Goal: Task Accomplishment & Management: Manage account settings

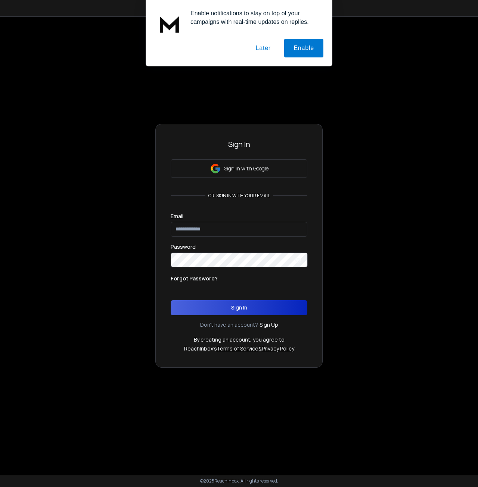
click at [207, 231] on input "email" at bounding box center [239, 229] width 137 height 15
paste input "**********"
type input "**********"
click at [211, 299] on form "**********" at bounding box center [239, 265] width 137 height 102
click at [213, 303] on button "Sign In" at bounding box center [239, 307] width 137 height 15
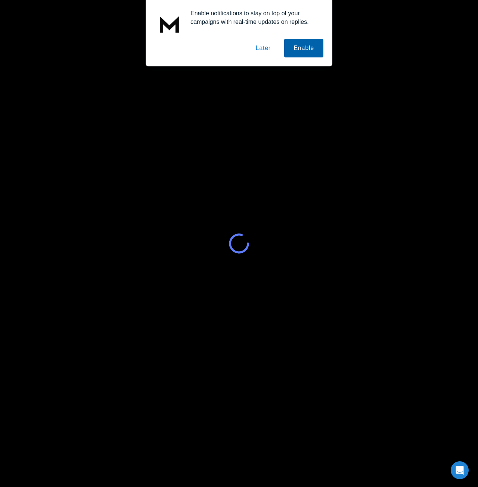
click at [309, 47] on button "Enable" at bounding box center [303, 48] width 39 height 19
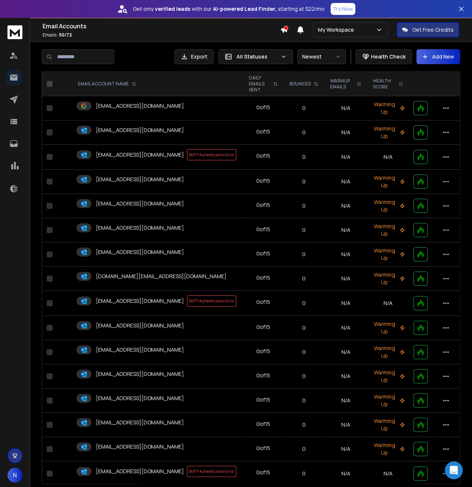
click at [440, 55] on button "Add New" at bounding box center [438, 56] width 44 height 15
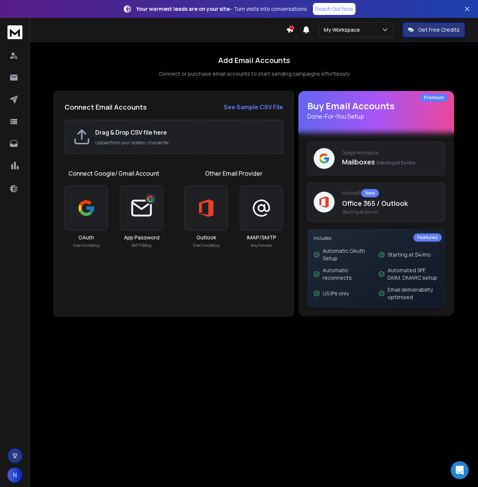
click at [78, 217] on icon at bounding box center [86, 208] width 19 height 22
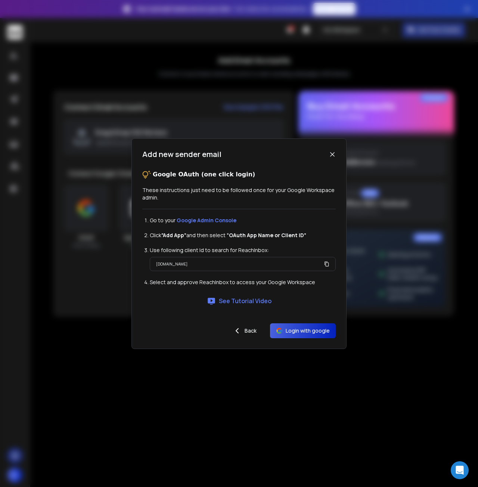
click at [329, 154] on icon at bounding box center [332, 154] width 7 height 7
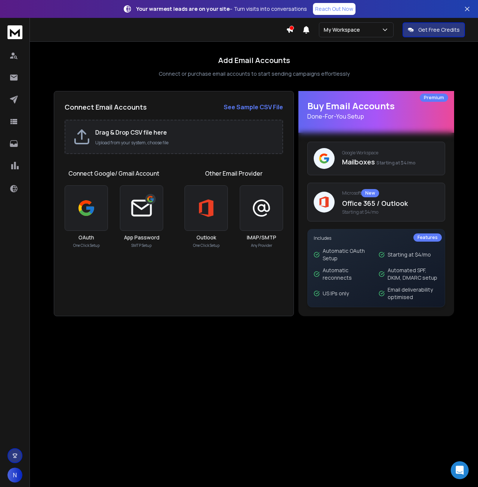
click at [97, 214] on div at bounding box center [86, 208] width 43 height 46
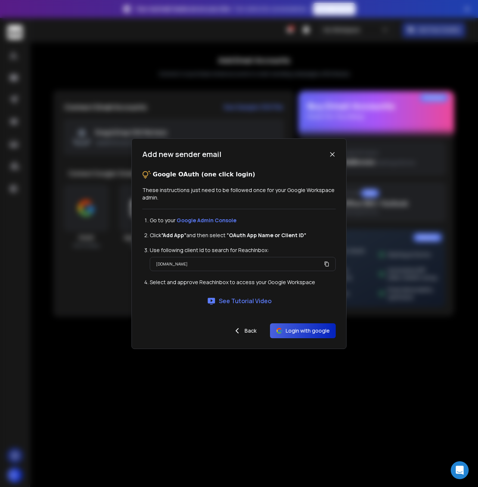
click at [284, 329] on button "Login with google" at bounding box center [303, 331] width 66 height 15
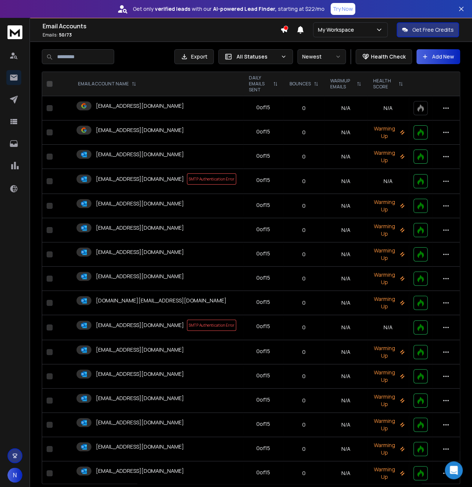
click at [430, 62] on button "Add New" at bounding box center [438, 56] width 44 height 15
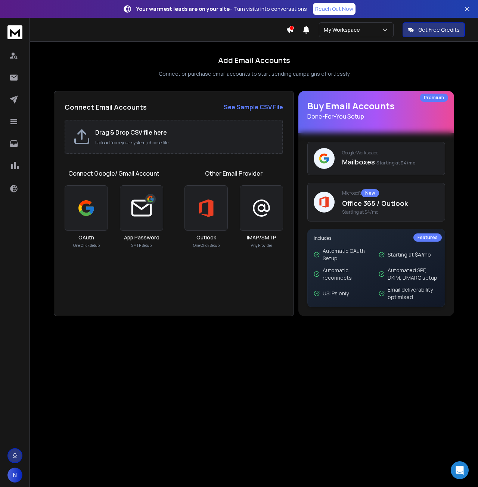
click at [99, 203] on div at bounding box center [86, 208] width 43 height 46
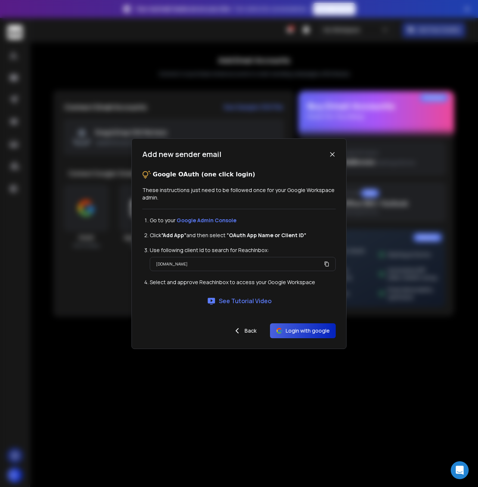
click at [290, 330] on button "Login with google" at bounding box center [303, 331] width 66 height 15
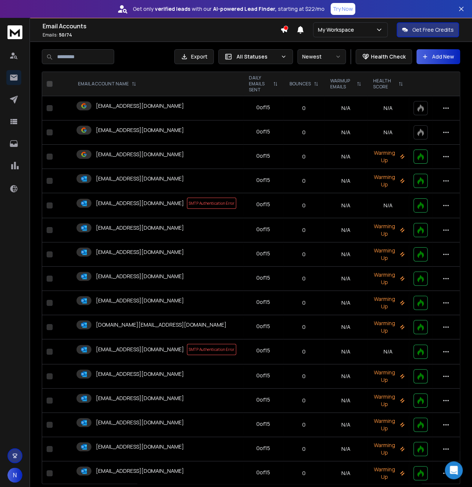
click at [440, 55] on button "Add New" at bounding box center [438, 56] width 44 height 15
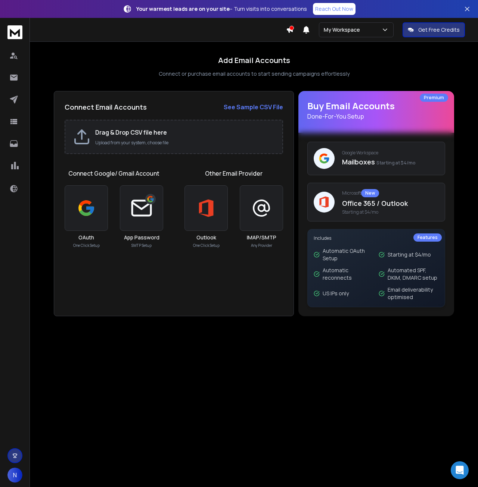
click at [74, 222] on div at bounding box center [86, 208] width 43 height 46
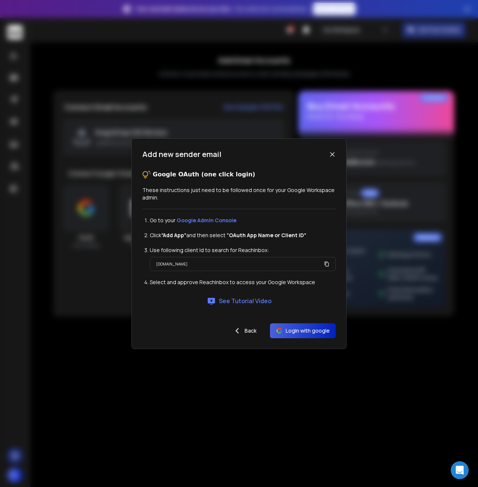
click at [301, 331] on button "Login with google" at bounding box center [303, 331] width 66 height 15
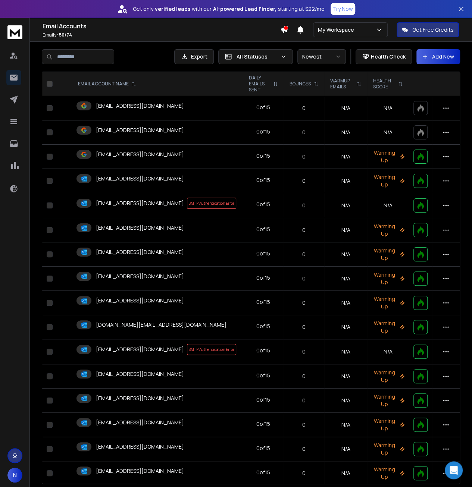
click at [443, 56] on button "Add New" at bounding box center [438, 56] width 44 height 15
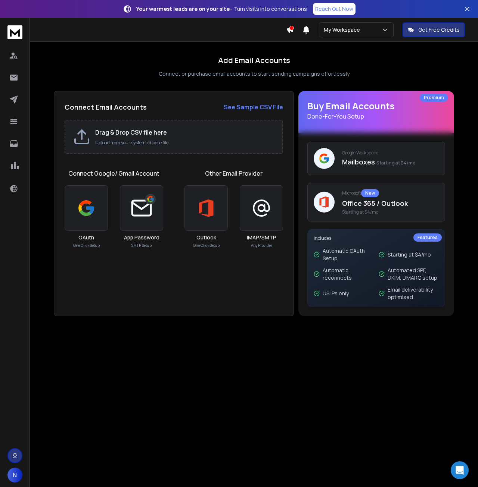
click at [91, 216] on icon at bounding box center [86, 208] width 19 height 22
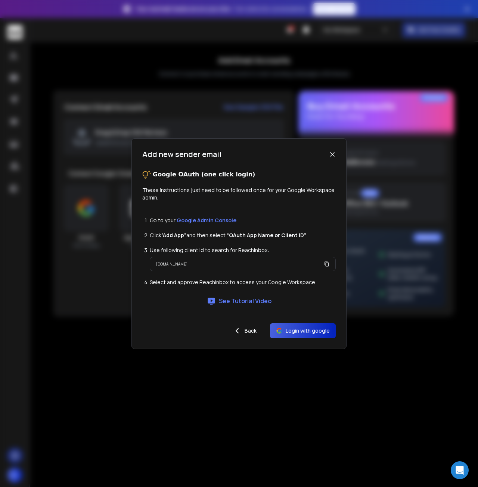
click at [298, 324] on button "Login with google" at bounding box center [303, 331] width 66 height 15
click at [299, 330] on div "Back Login with google" at bounding box center [238, 331] width 193 height 15
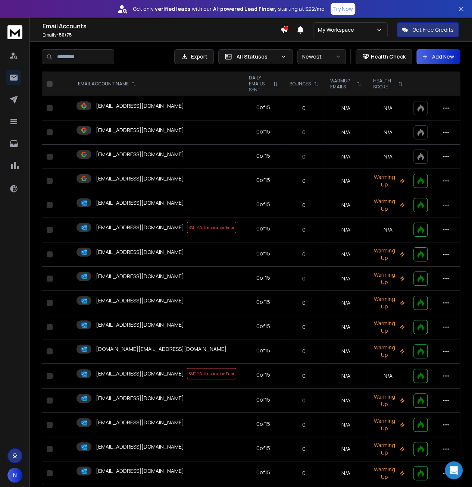
click at [435, 60] on button "Add New" at bounding box center [438, 56] width 44 height 15
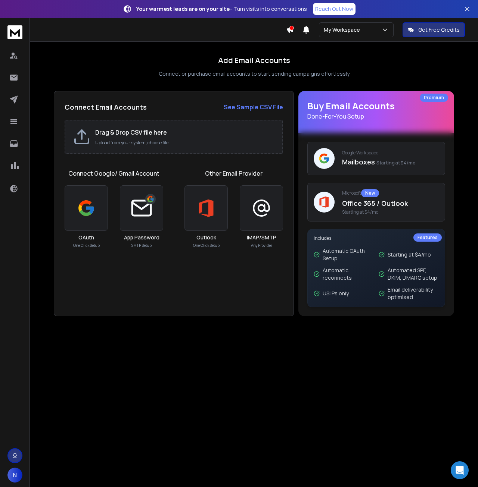
click at [79, 218] on icon at bounding box center [86, 208] width 19 height 22
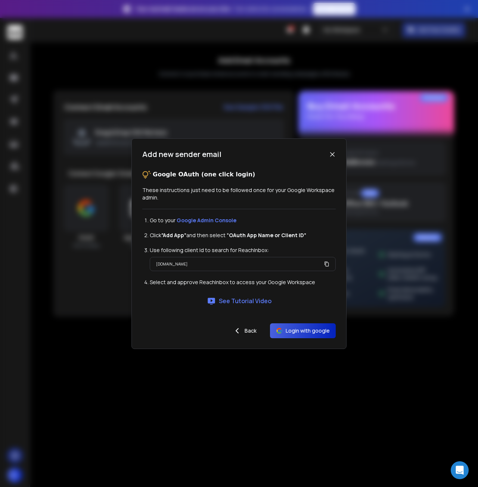
click at [288, 328] on button "Login with google" at bounding box center [303, 331] width 66 height 15
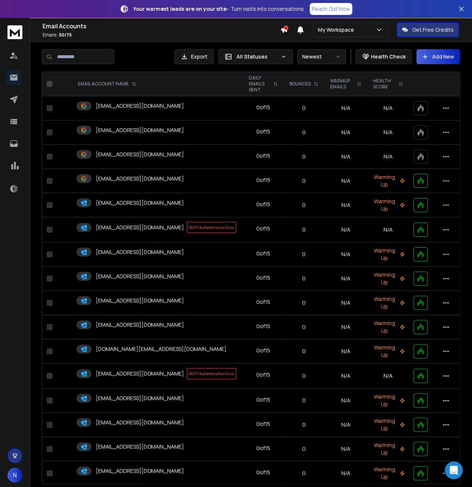
click at [446, 52] on button "Add New" at bounding box center [438, 56] width 44 height 15
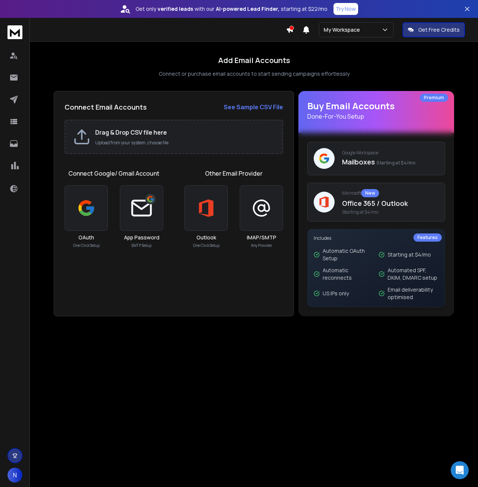
click at [97, 213] on div at bounding box center [86, 208] width 43 height 46
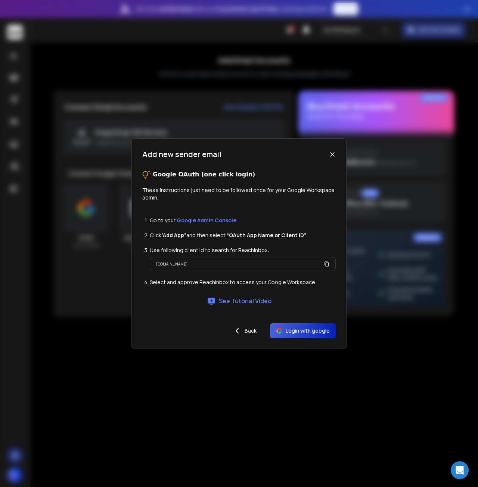
click at [303, 330] on button "Login with google" at bounding box center [303, 331] width 66 height 15
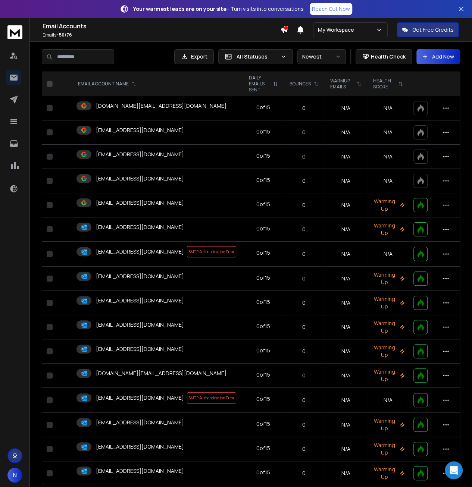
click at [436, 52] on button "Add New" at bounding box center [438, 56] width 44 height 15
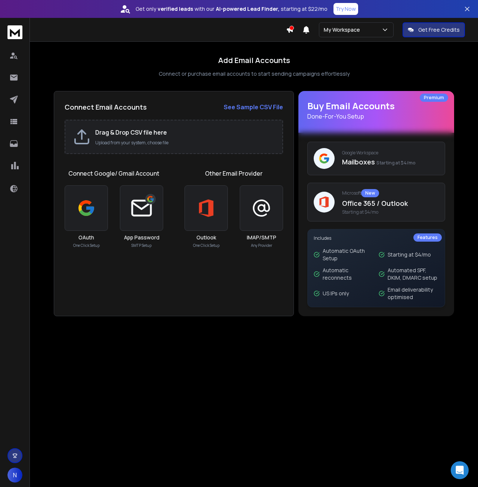
click at [96, 208] on div at bounding box center [86, 208] width 43 height 46
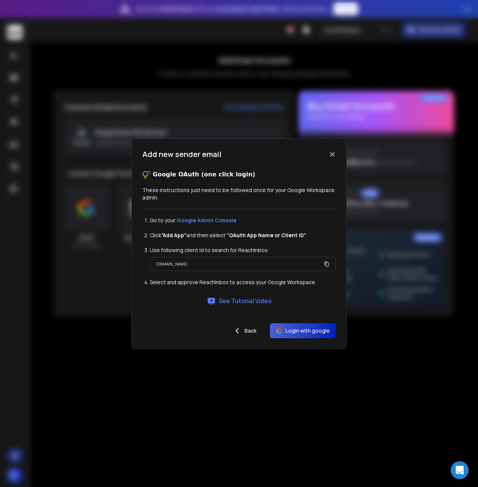
click at [290, 331] on button "Login with google" at bounding box center [303, 331] width 66 height 15
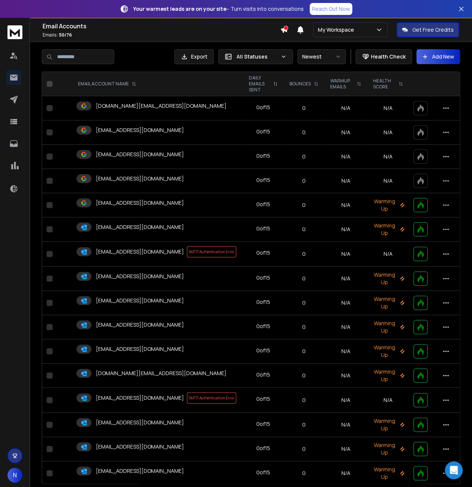
click at [433, 59] on button "Add New" at bounding box center [438, 56] width 44 height 15
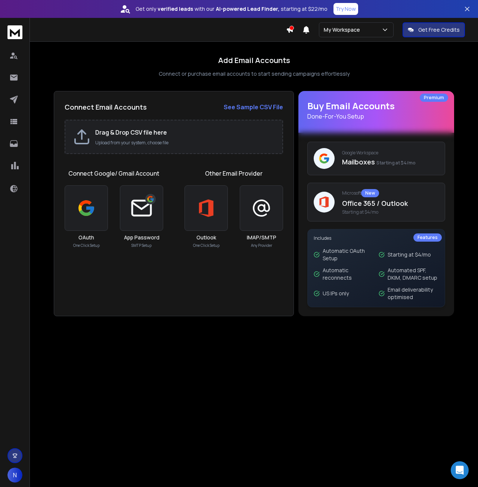
click at [90, 212] on icon at bounding box center [90, 210] width 8 height 7
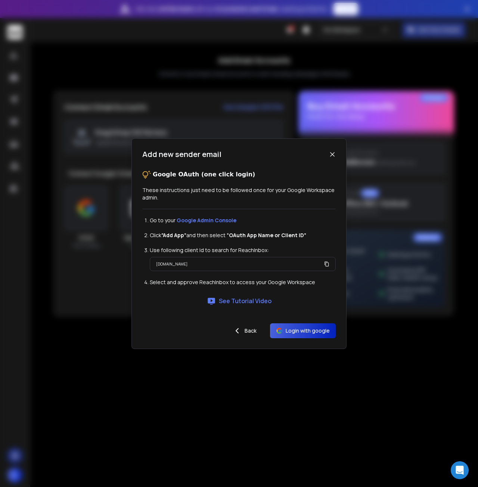
click at [304, 331] on button "Login with google" at bounding box center [303, 331] width 66 height 15
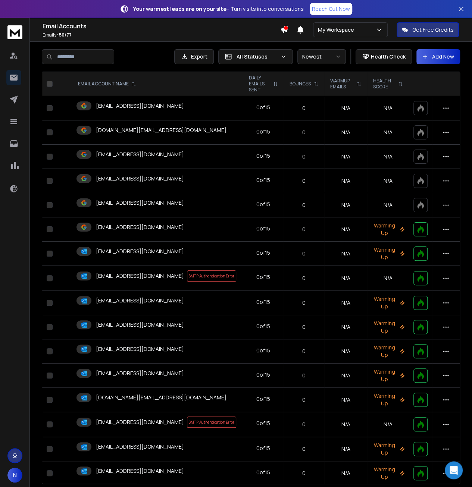
click at [450, 60] on button "Add New" at bounding box center [438, 56] width 44 height 15
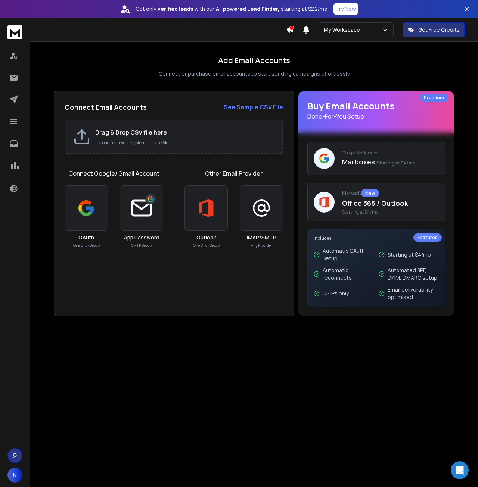
click at [89, 208] on icon at bounding box center [90, 210] width 8 height 7
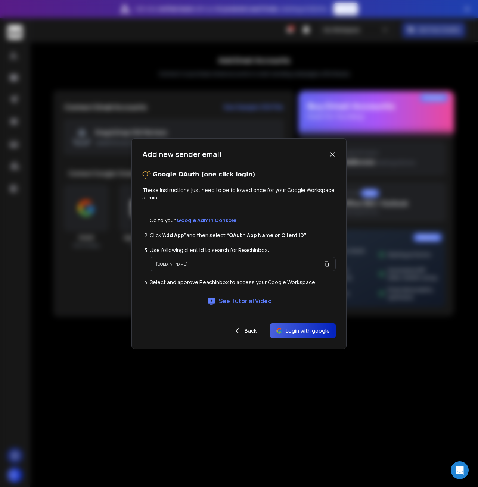
click at [293, 326] on button "Login with google" at bounding box center [303, 331] width 66 height 15
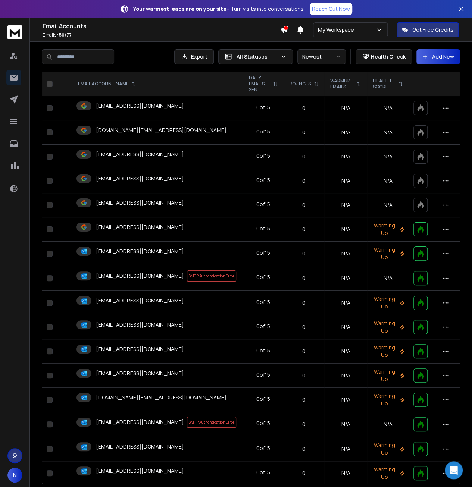
click at [448, 51] on button "Add New" at bounding box center [438, 56] width 44 height 15
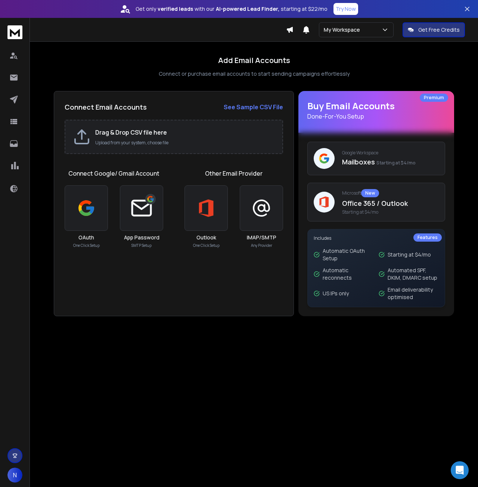
click at [443, 53] on div "Add Email Accounts Connect or purchase email accounts to start sending campaign…" at bounding box center [239, 174] width 478 height 313
click at [90, 208] on icon at bounding box center [90, 210] width 8 height 7
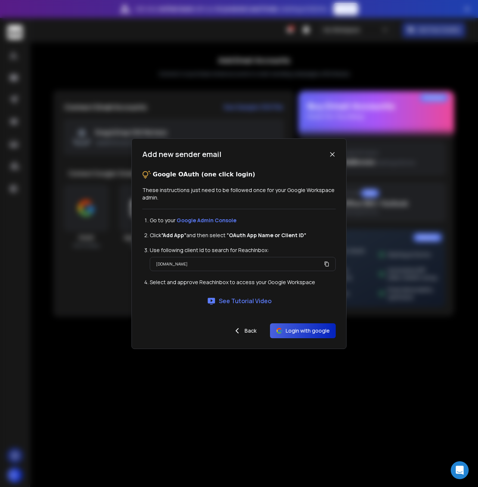
drag, startPoint x: 312, startPoint y: 330, endPoint x: 305, endPoint y: 330, distance: 7.1
click at [312, 330] on button "Login with google" at bounding box center [303, 331] width 66 height 15
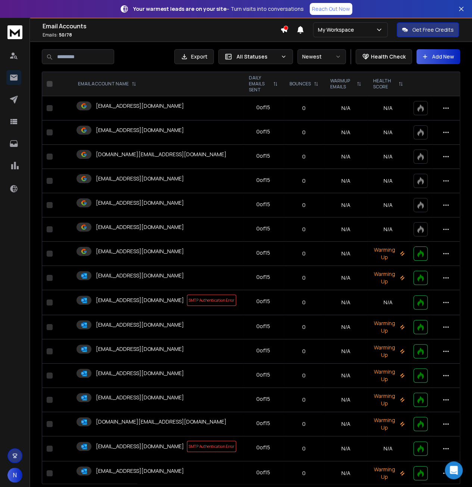
click at [437, 57] on button "Add New" at bounding box center [438, 56] width 44 height 15
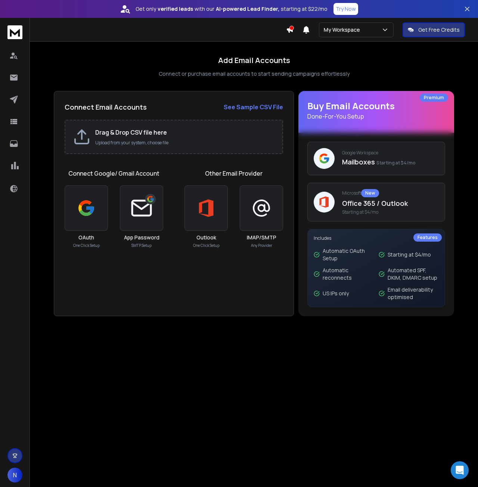
click at [93, 198] on icon at bounding box center [86, 208] width 19 height 22
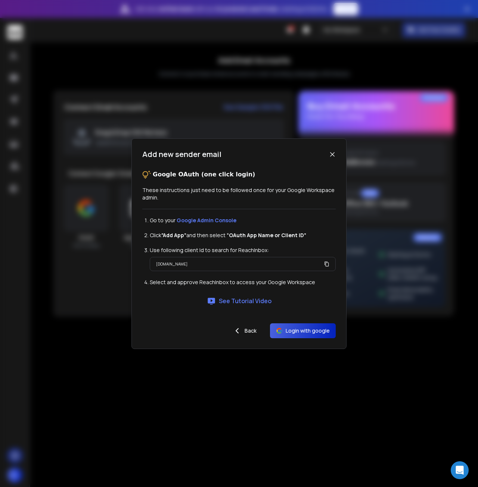
click at [305, 331] on button "Login with google" at bounding box center [303, 331] width 66 height 15
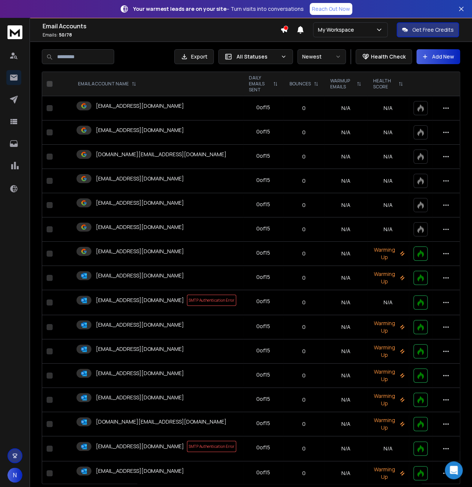
click at [455, 56] on button "Add New" at bounding box center [438, 56] width 44 height 15
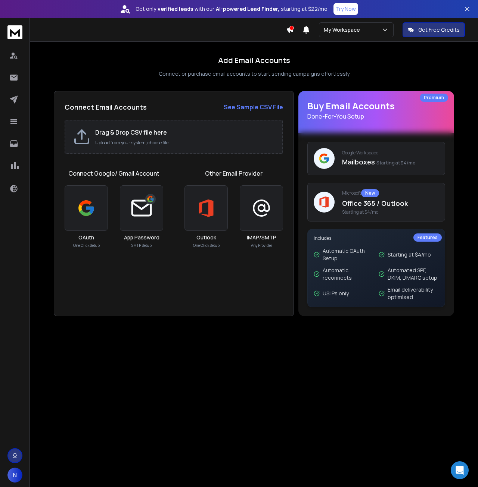
click at [92, 203] on icon at bounding box center [86, 208] width 19 height 22
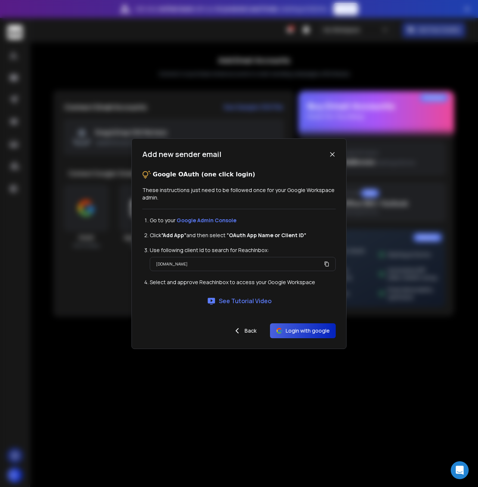
click at [291, 326] on button "Login with google" at bounding box center [303, 331] width 66 height 15
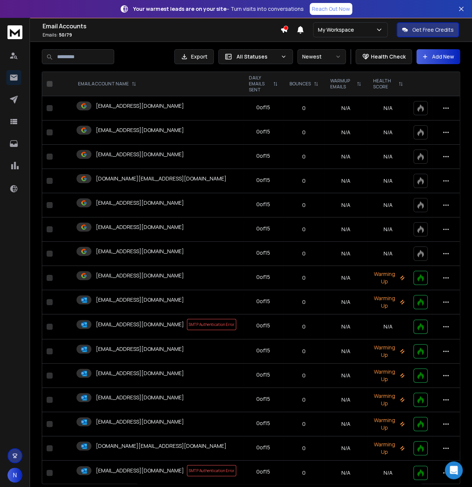
click at [447, 57] on button "Add New" at bounding box center [438, 56] width 44 height 15
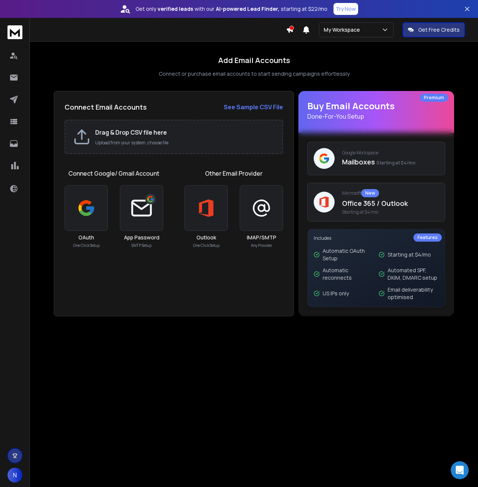
click at [97, 203] on div at bounding box center [86, 208] width 43 height 46
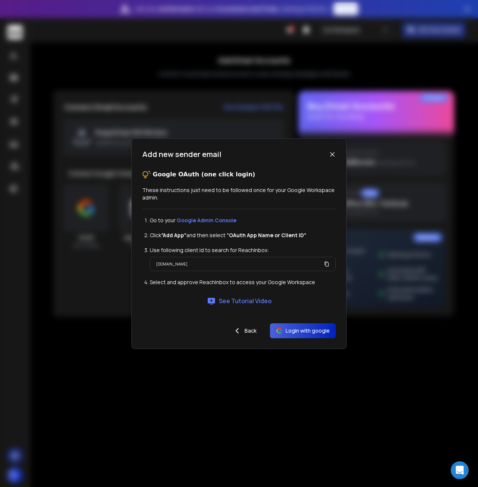
click at [300, 335] on button "Login with google" at bounding box center [303, 331] width 66 height 15
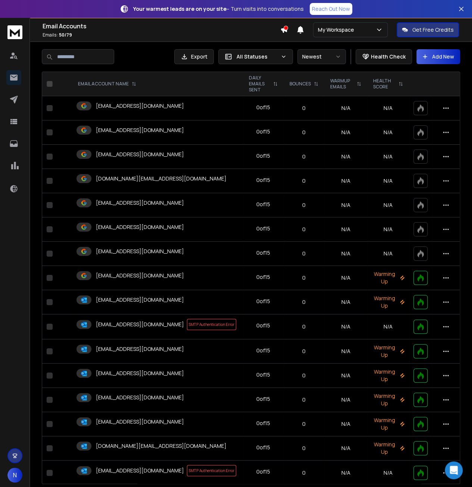
click at [431, 56] on button "Add New" at bounding box center [438, 56] width 44 height 15
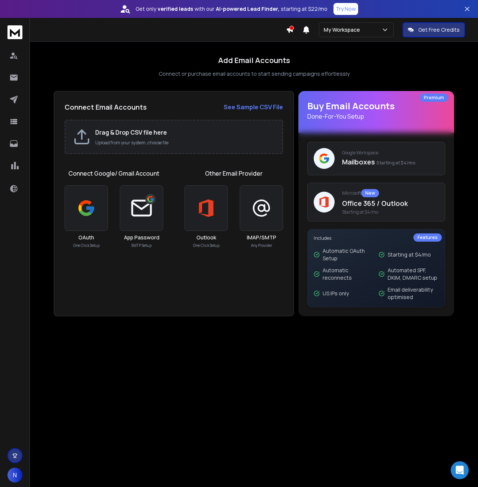
click at [97, 214] on div at bounding box center [86, 208] width 43 height 46
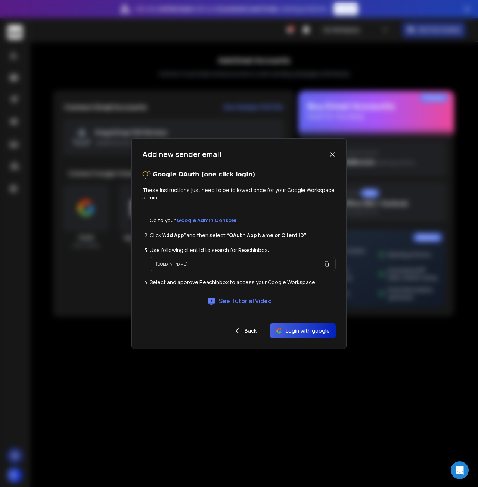
click at [298, 332] on button "Login with google" at bounding box center [303, 331] width 66 height 15
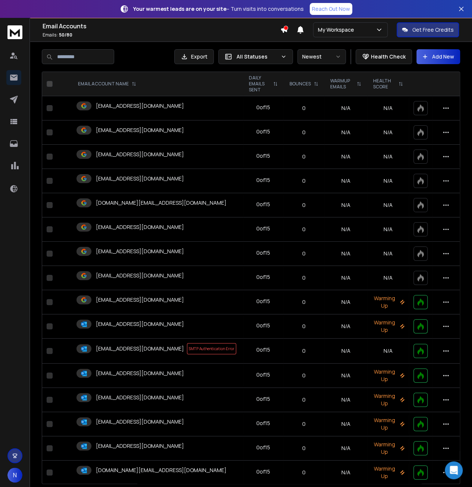
click at [435, 57] on button "Add New" at bounding box center [438, 56] width 44 height 15
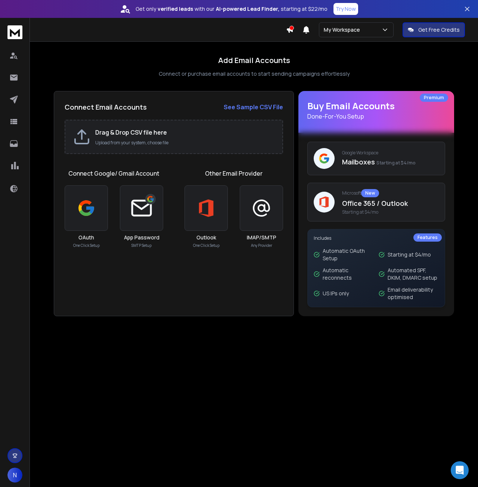
click at [78, 202] on icon at bounding box center [86, 208] width 19 height 22
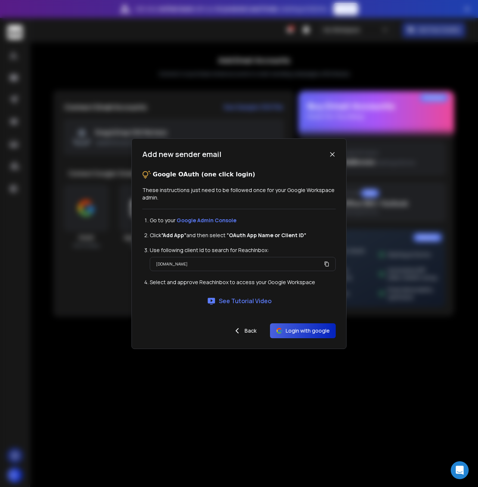
click at [310, 332] on button "Login with google" at bounding box center [303, 331] width 66 height 15
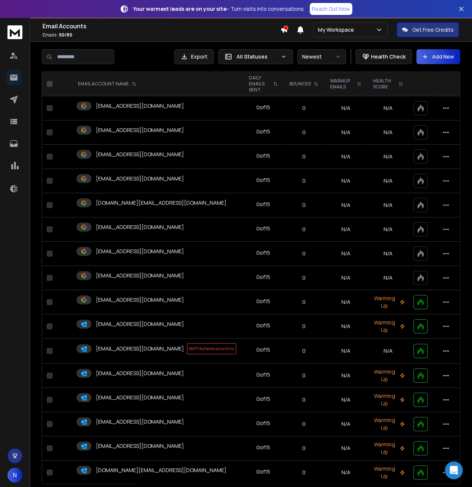
click at [425, 51] on button "Add New" at bounding box center [438, 56] width 44 height 15
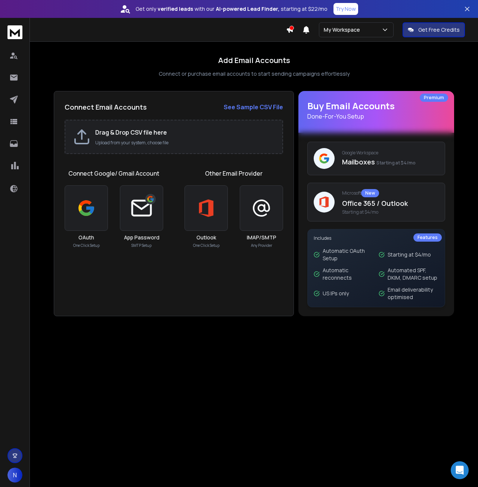
click at [94, 202] on icon at bounding box center [86, 208] width 19 height 22
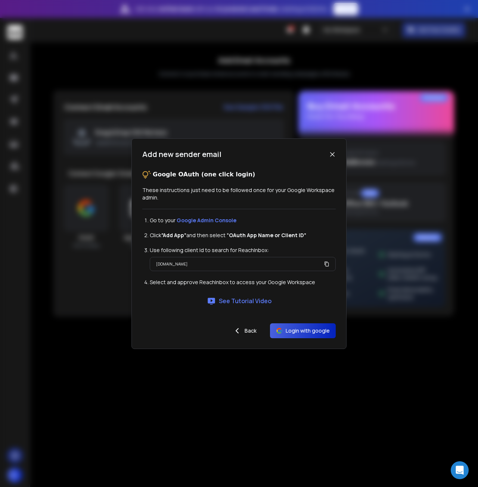
click at [285, 330] on button "Login with google" at bounding box center [303, 331] width 66 height 15
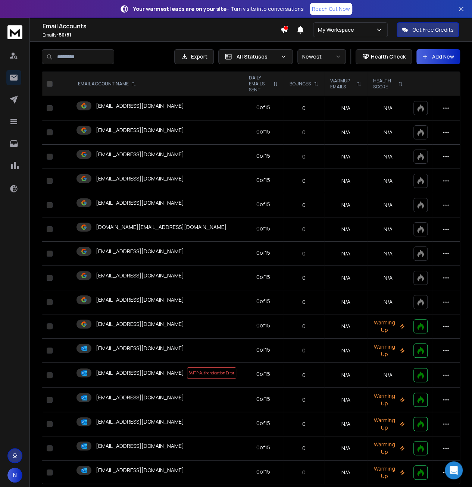
click at [437, 54] on button "Add New" at bounding box center [438, 56] width 44 height 15
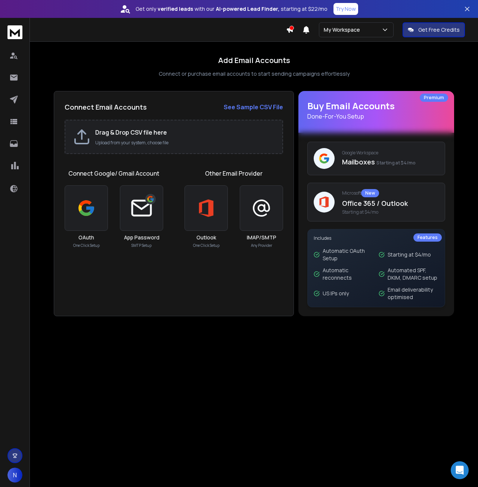
click at [100, 201] on div at bounding box center [86, 208] width 43 height 46
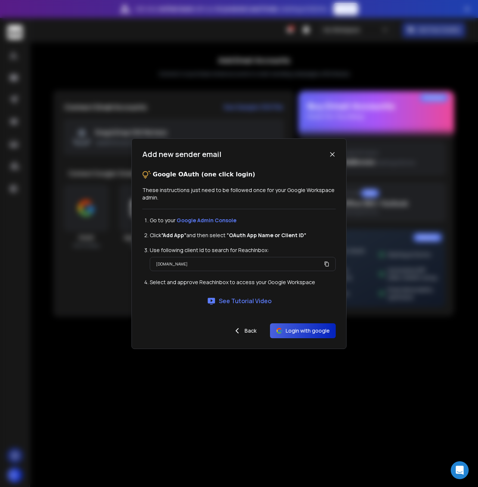
click at [296, 327] on button "Login with google" at bounding box center [303, 331] width 66 height 15
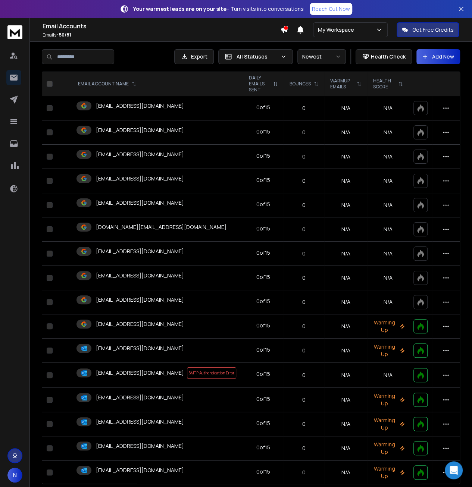
click at [433, 56] on button "Add New" at bounding box center [438, 56] width 44 height 15
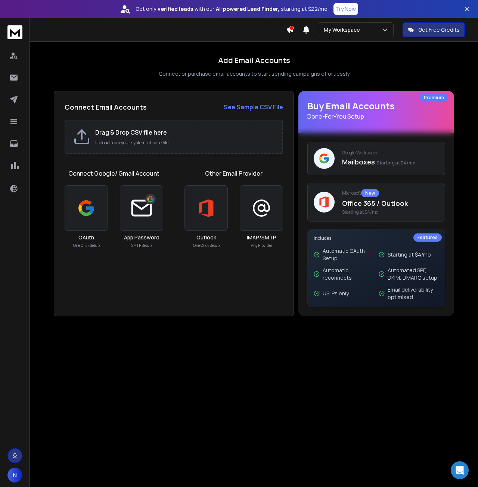
click at [95, 206] on icon at bounding box center [86, 208] width 19 height 22
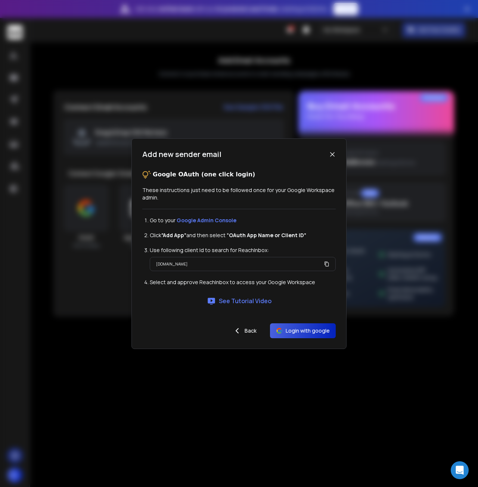
click at [297, 329] on button "Login with google" at bounding box center [303, 331] width 66 height 15
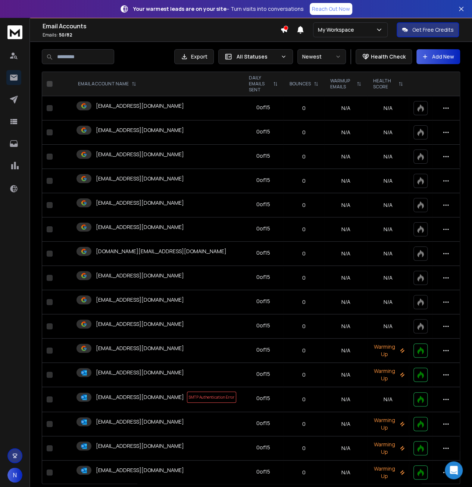
click at [429, 57] on button "Add New" at bounding box center [438, 56] width 44 height 15
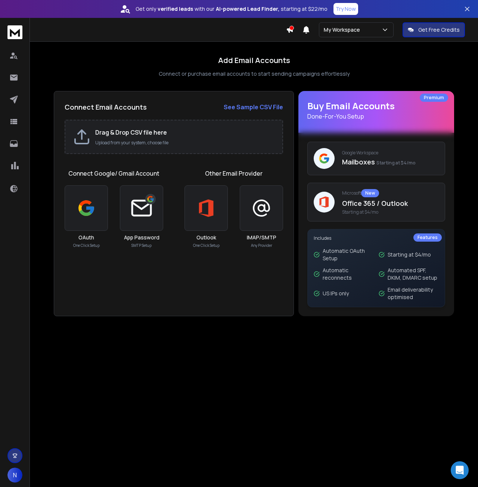
click at [96, 210] on div at bounding box center [86, 208] width 43 height 46
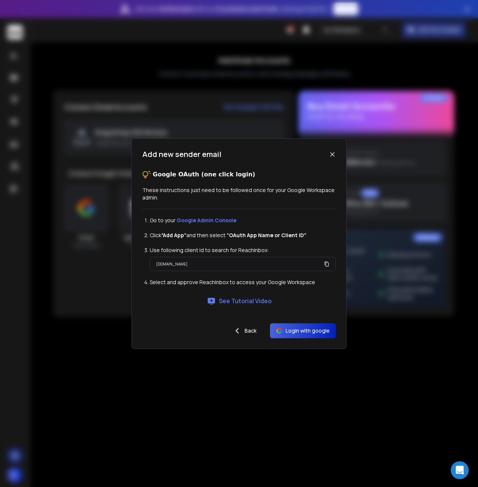
click at [299, 327] on button "Login with google" at bounding box center [303, 331] width 66 height 15
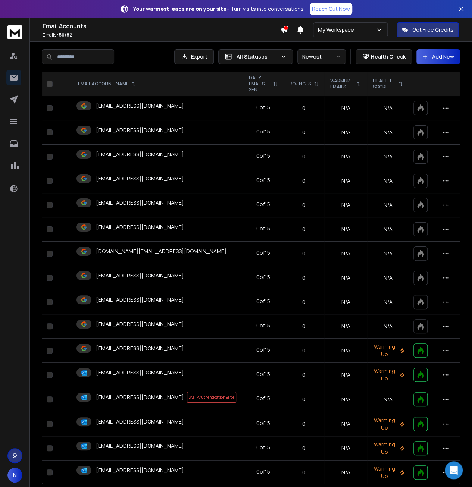
click at [443, 57] on button "Add New" at bounding box center [438, 56] width 44 height 15
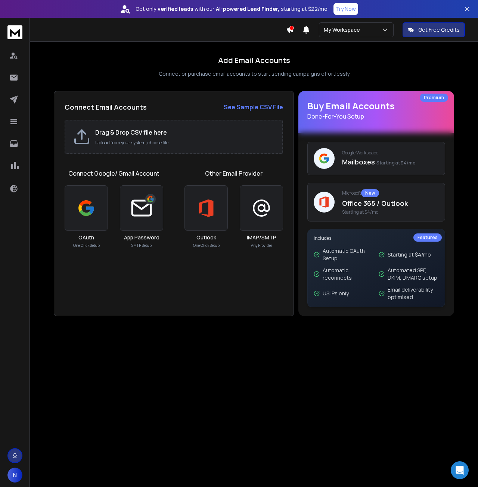
click at [85, 196] on div at bounding box center [86, 208] width 43 height 46
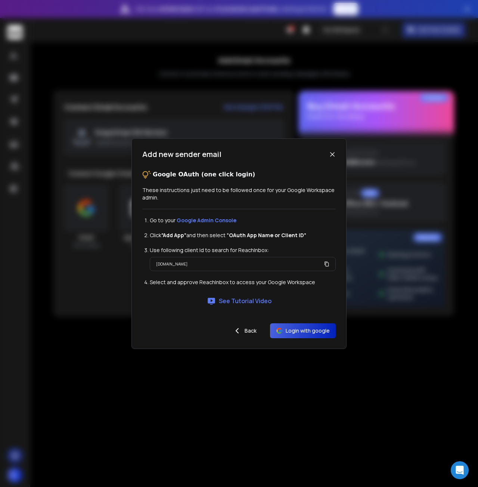
click at [290, 331] on button "Login with google" at bounding box center [303, 331] width 66 height 15
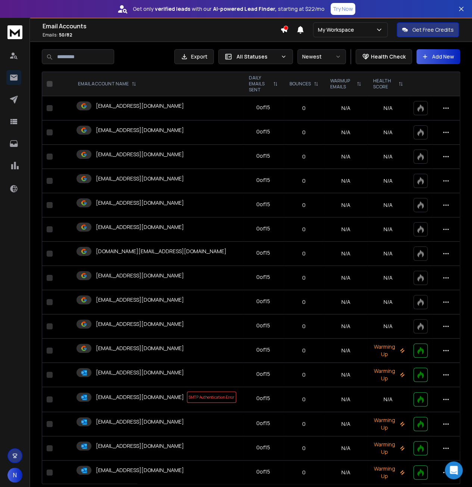
click at [436, 55] on button "Add New" at bounding box center [438, 56] width 44 height 15
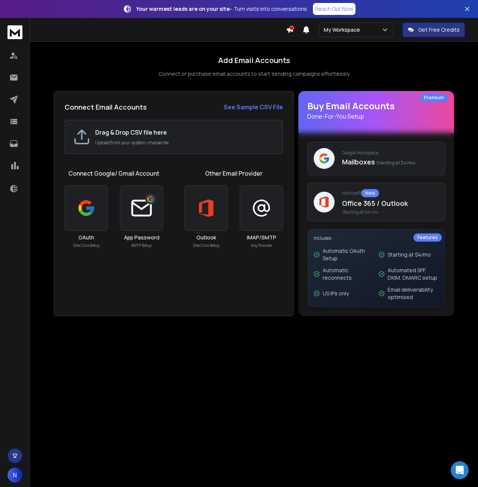
click at [91, 212] on icon at bounding box center [90, 210] width 8 height 7
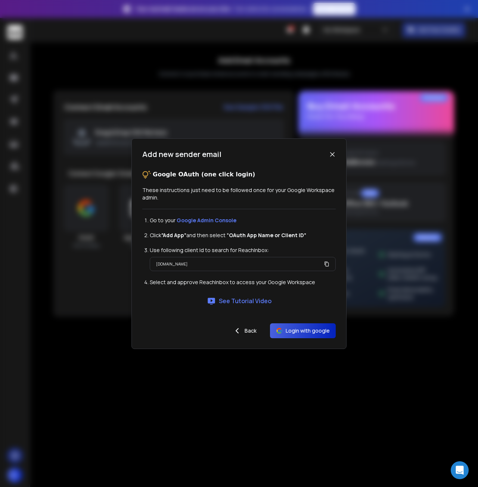
click at [308, 337] on button "Login with google" at bounding box center [303, 331] width 66 height 15
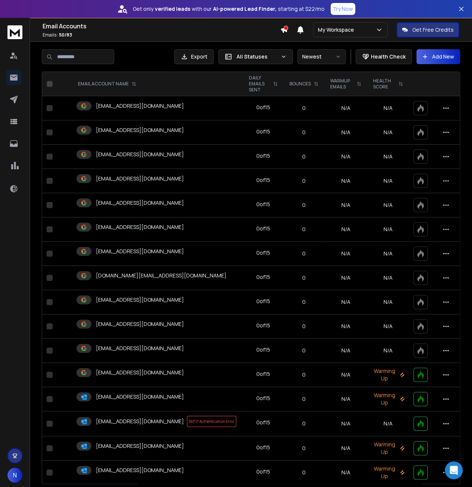
click at [449, 56] on button "Add New" at bounding box center [438, 56] width 44 height 15
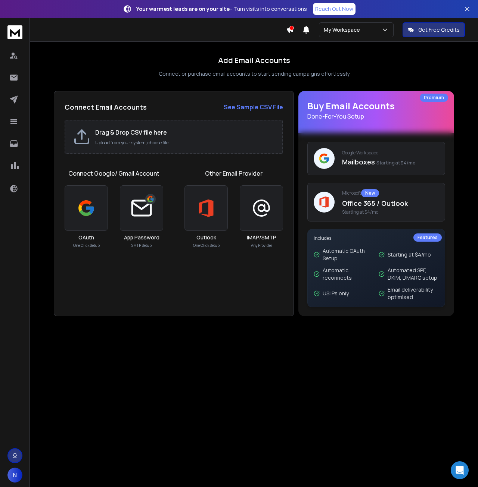
click at [100, 211] on div at bounding box center [86, 208] width 43 height 46
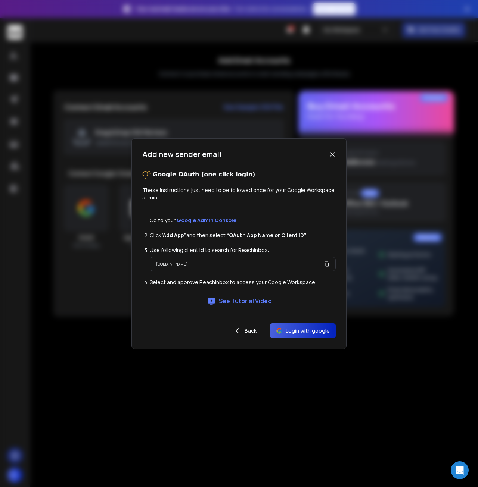
click at [286, 333] on button "Login with google" at bounding box center [303, 331] width 66 height 15
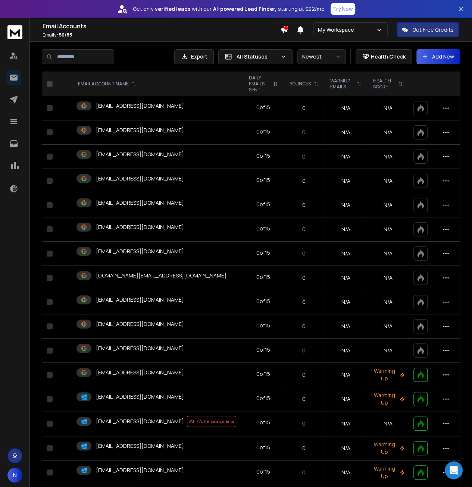
click at [446, 57] on button "Add New" at bounding box center [438, 56] width 44 height 15
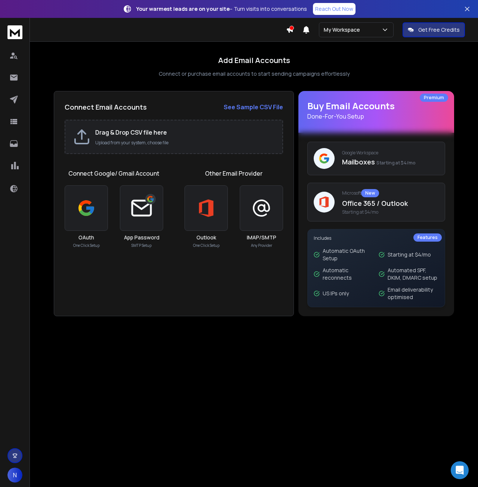
click at [96, 203] on div at bounding box center [86, 208] width 43 height 46
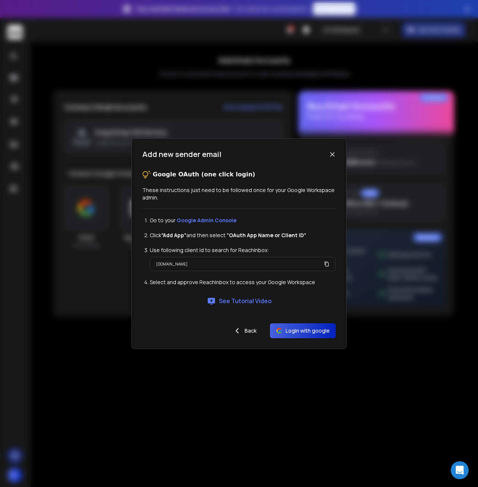
click at [309, 332] on button "Login with google" at bounding box center [303, 331] width 66 height 15
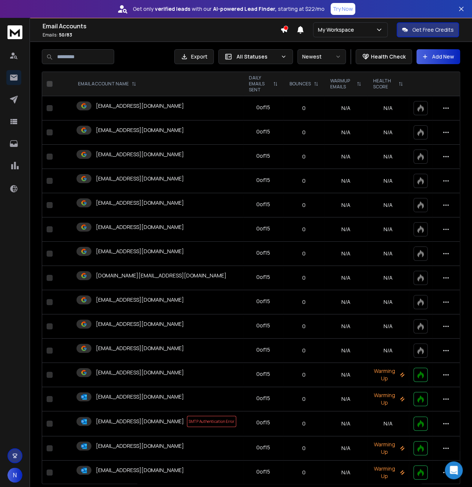
click at [445, 50] on button "Add New" at bounding box center [438, 56] width 44 height 15
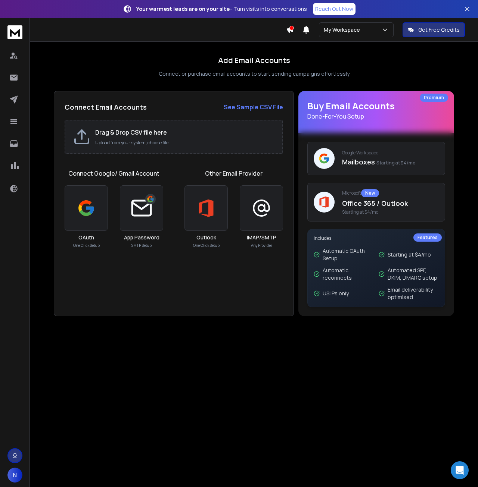
click at [70, 211] on div at bounding box center [86, 208] width 43 height 46
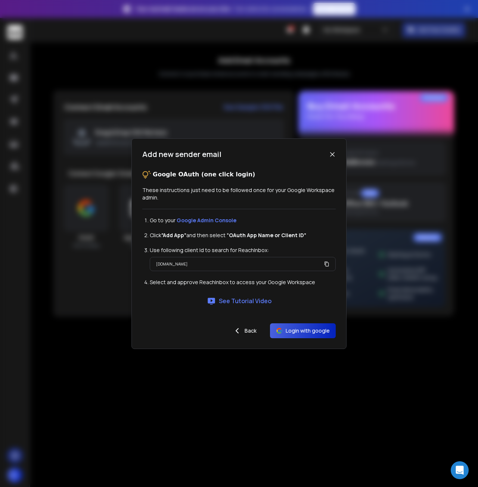
click at [294, 328] on button "Login with google" at bounding box center [303, 331] width 66 height 15
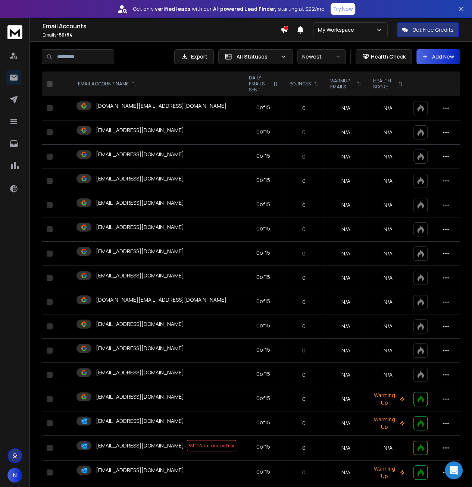
click at [432, 59] on button "Add New" at bounding box center [438, 56] width 44 height 15
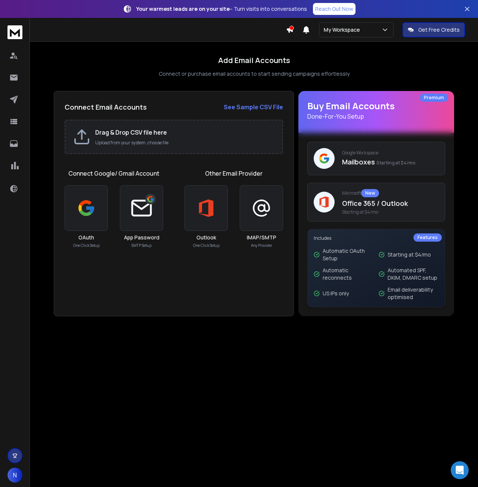
click at [92, 207] on icon at bounding box center [90, 210] width 8 height 7
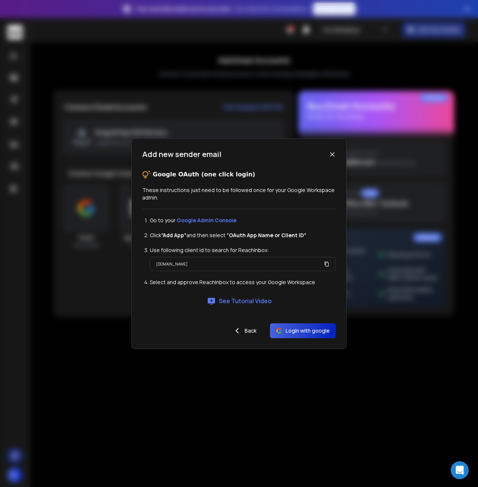
click at [306, 327] on button "Login with google" at bounding box center [303, 331] width 66 height 15
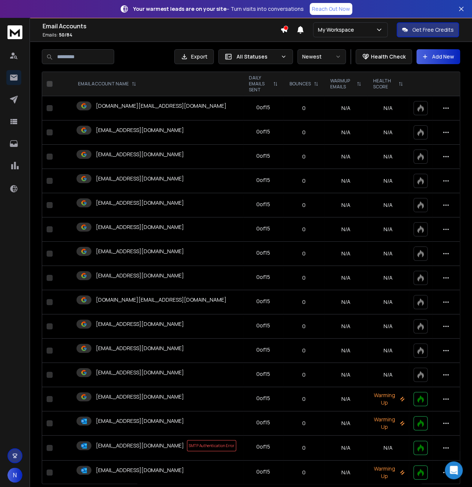
click at [439, 58] on button "Add New" at bounding box center [438, 56] width 44 height 15
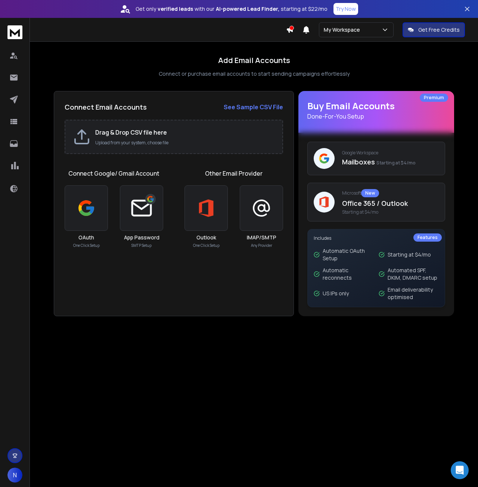
click at [96, 201] on div at bounding box center [86, 208] width 43 height 46
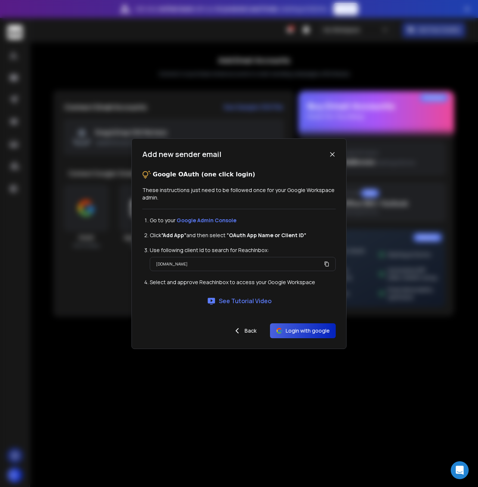
click at [290, 330] on button "Login with google" at bounding box center [303, 331] width 66 height 15
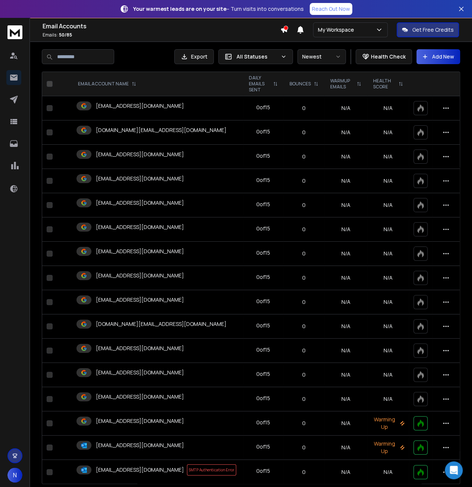
click at [448, 56] on button "Add New" at bounding box center [438, 56] width 44 height 15
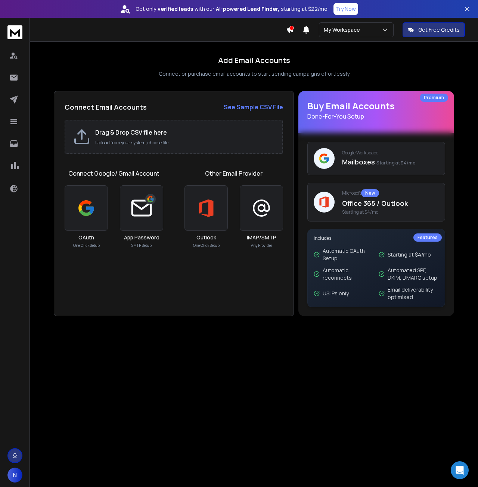
click at [94, 210] on icon at bounding box center [86, 208] width 19 height 22
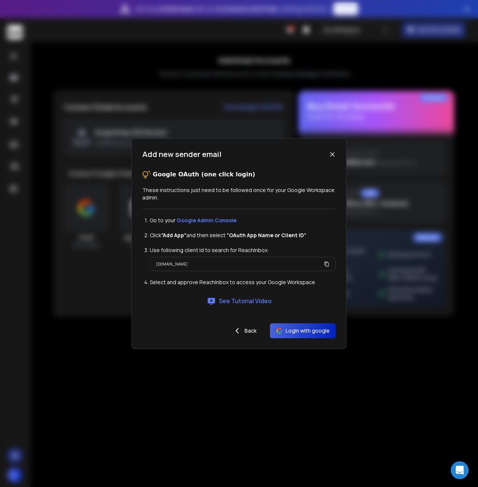
click at [307, 332] on button "Login with google" at bounding box center [303, 331] width 66 height 15
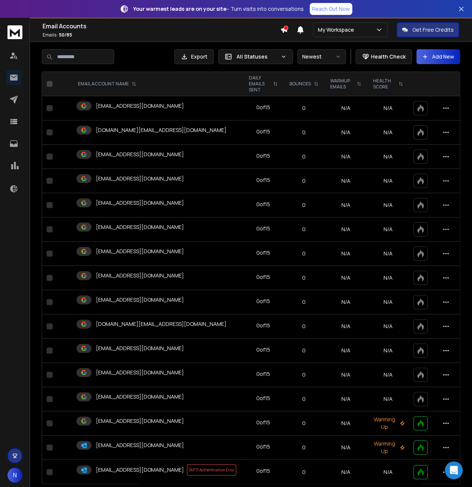
click at [435, 60] on button "Add New" at bounding box center [438, 56] width 44 height 15
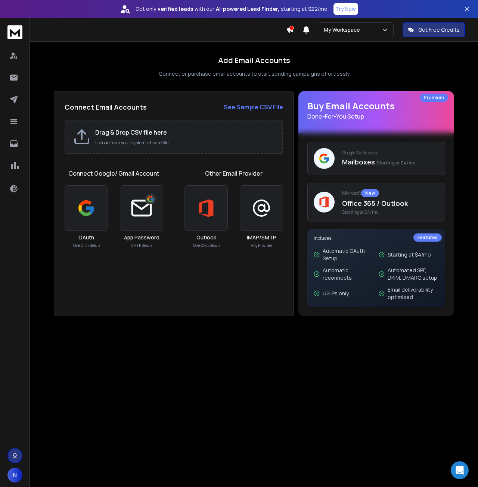
click at [99, 209] on div at bounding box center [86, 208] width 43 height 46
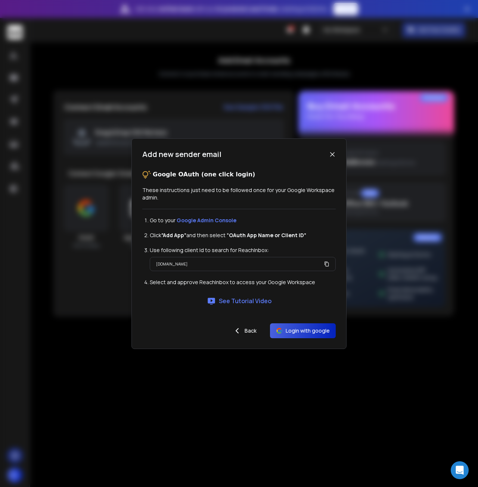
click at [301, 331] on button "Login with google" at bounding box center [303, 331] width 66 height 15
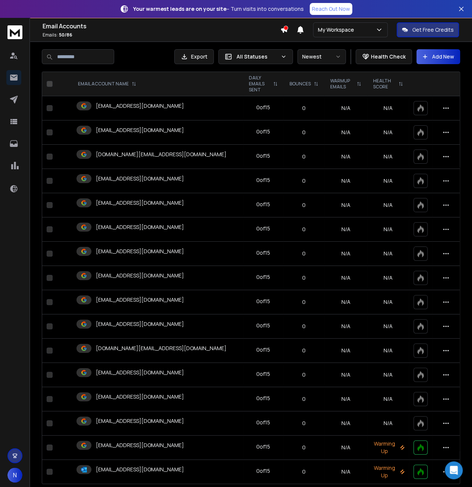
click at [449, 59] on button "Add New" at bounding box center [438, 56] width 44 height 15
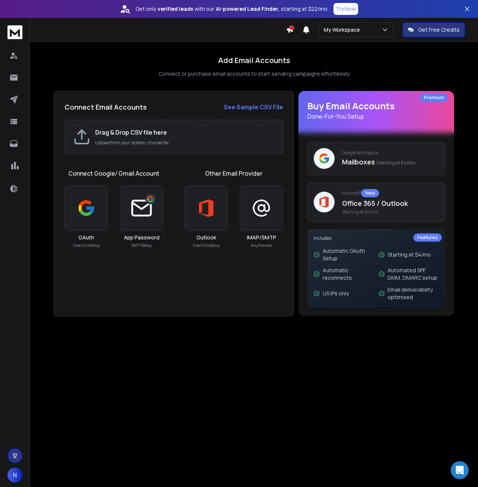
click at [91, 202] on icon at bounding box center [86, 208] width 19 height 22
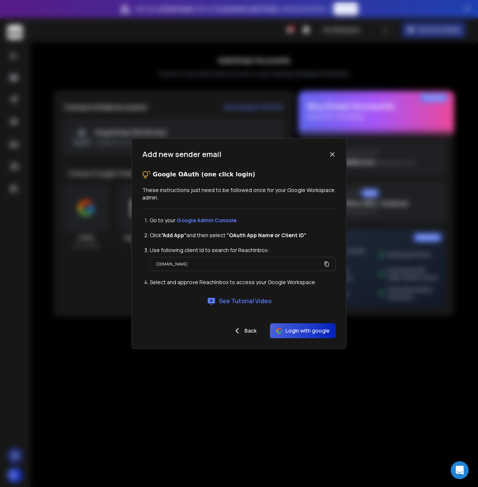
click at [299, 331] on button "Login with google" at bounding box center [303, 331] width 66 height 15
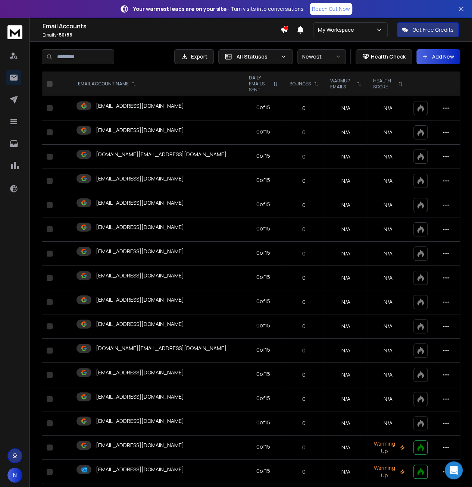
click at [440, 54] on button "Add New" at bounding box center [438, 56] width 44 height 15
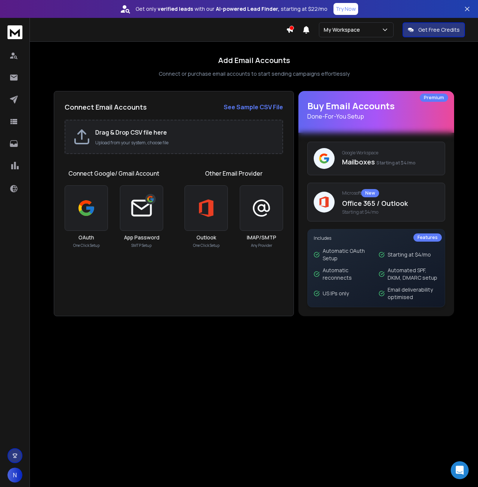
click at [76, 199] on div at bounding box center [86, 208] width 43 height 46
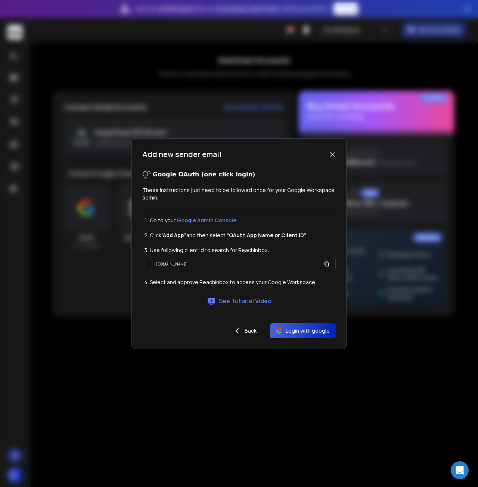
click at [292, 330] on button "Login with google" at bounding box center [303, 331] width 66 height 15
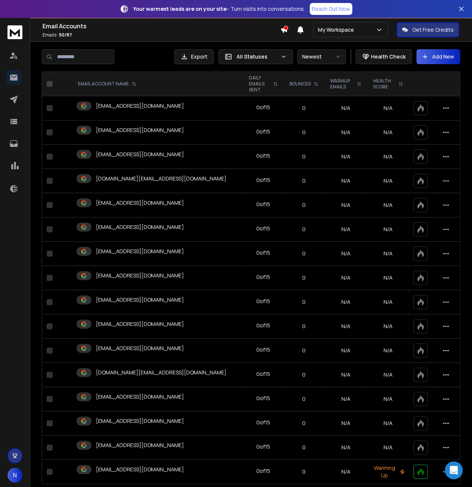
click at [444, 58] on button "Add New" at bounding box center [438, 56] width 44 height 15
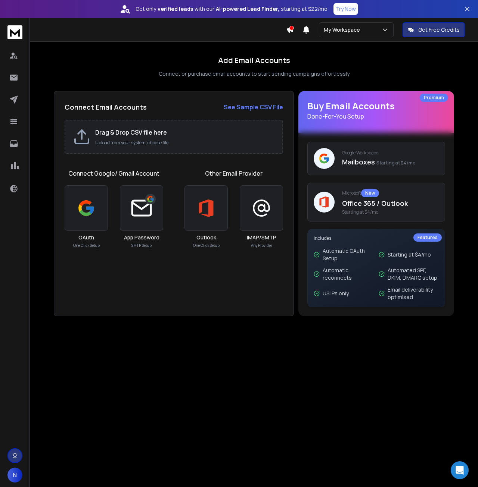
click at [85, 205] on icon at bounding box center [86, 208] width 19 height 22
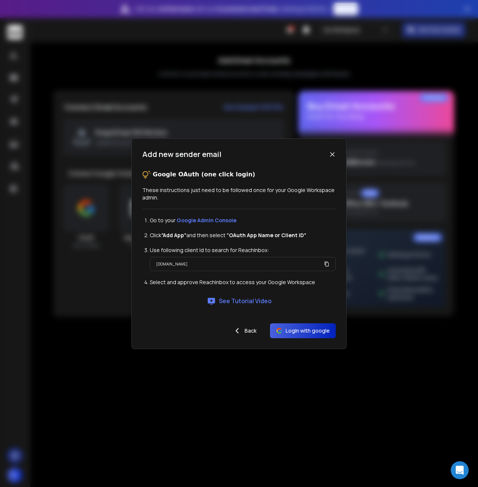
click at [309, 332] on button "Login with google" at bounding box center [303, 331] width 66 height 15
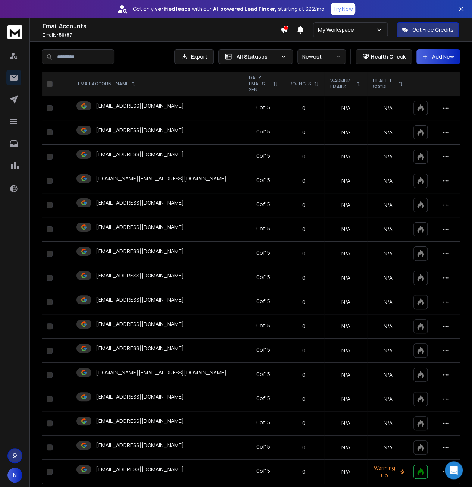
click at [440, 57] on button "Add New" at bounding box center [438, 56] width 44 height 15
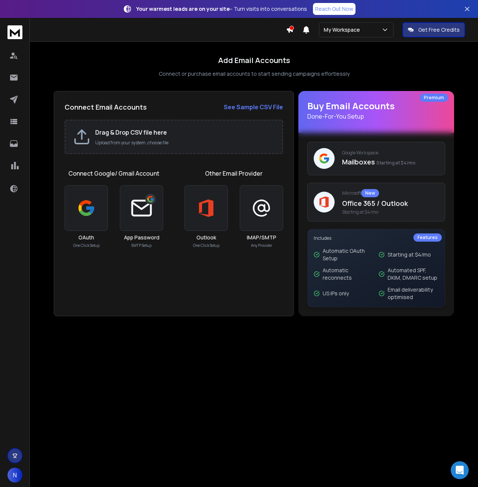
click at [91, 225] on div at bounding box center [86, 208] width 43 height 46
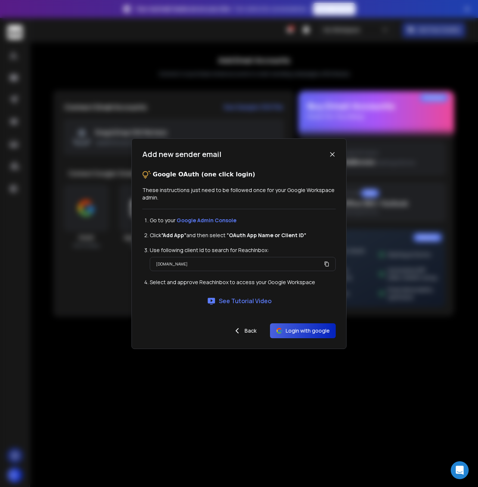
click at [315, 326] on button "Login with google" at bounding box center [303, 331] width 66 height 15
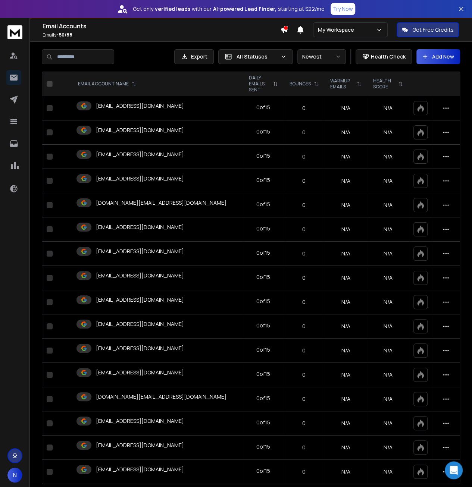
click at [436, 65] on div "Export All Statuses Newest Health Check Add New EMAIL ACCOUNT NAME DAILY EMAILS…" at bounding box center [251, 266] width 418 height 435
click at [439, 59] on button "Add New" at bounding box center [438, 56] width 44 height 15
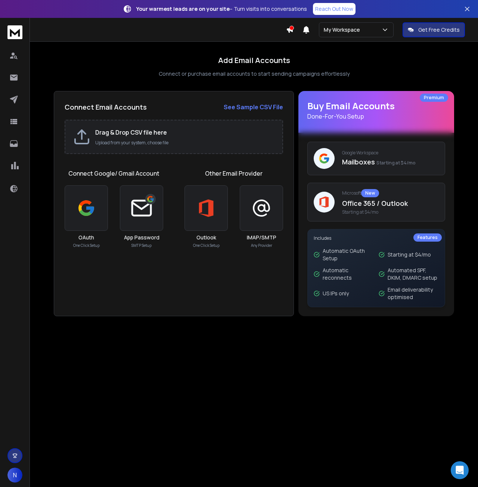
click at [102, 197] on div at bounding box center [86, 208] width 43 height 46
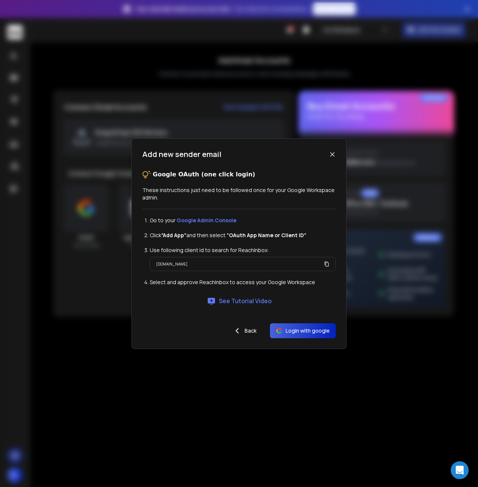
click at [310, 331] on button "Login with google" at bounding box center [303, 331] width 66 height 15
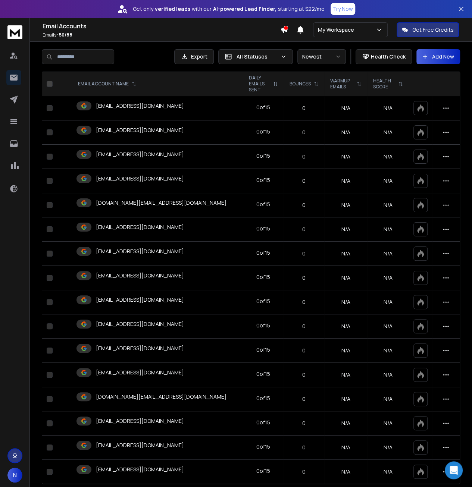
click at [452, 56] on button "Add New" at bounding box center [438, 56] width 44 height 15
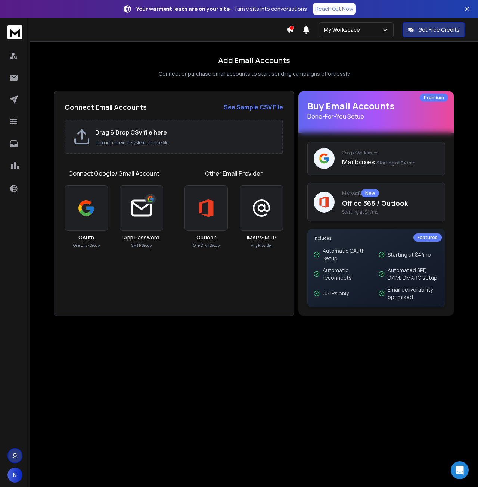
click at [94, 212] on icon at bounding box center [86, 208] width 19 height 22
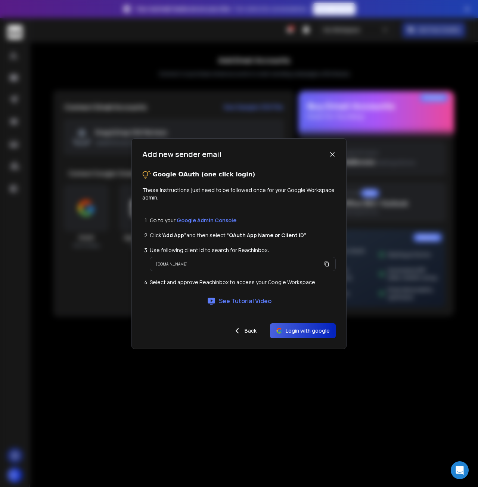
click at [287, 328] on button "Login with google" at bounding box center [303, 331] width 66 height 15
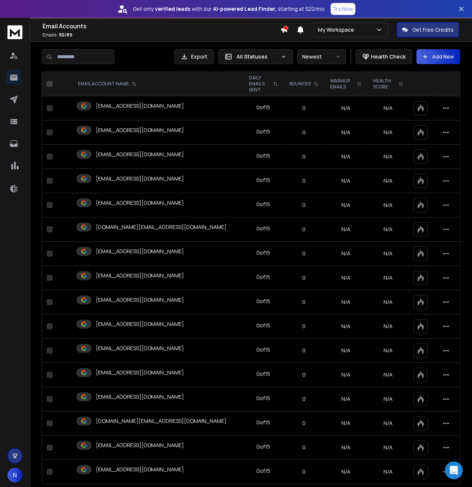
click at [439, 52] on button "Add New" at bounding box center [438, 56] width 44 height 15
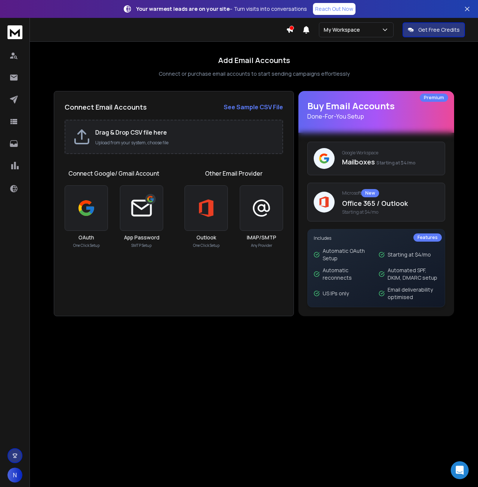
click at [87, 207] on icon at bounding box center [90, 210] width 8 height 7
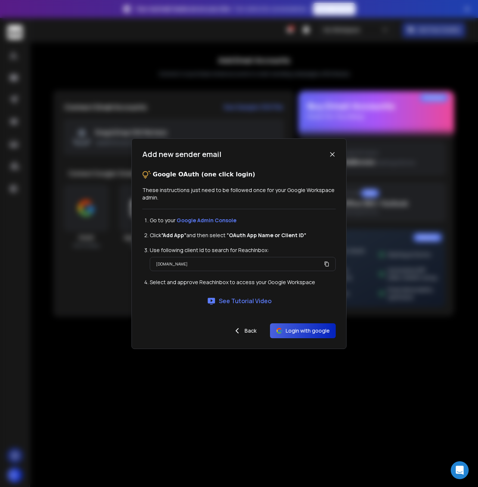
click at [290, 329] on button "Login with google" at bounding box center [303, 331] width 66 height 15
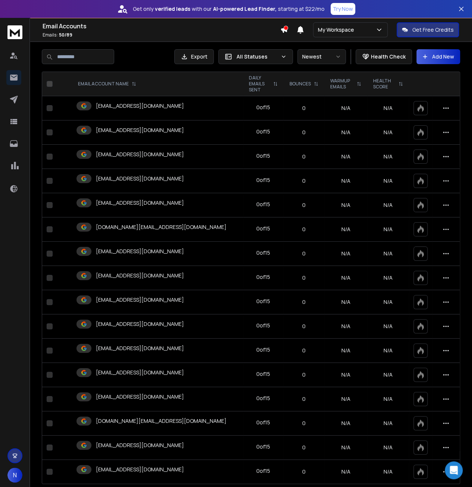
click at [468, 41] on div "Email Accounts Emails : 50 / 89 My Workspace Get Free Credits" at bounding box center [236, 30] width 472 height 24
click at [439, 56] on button "Add New" at bounding box center [438, 56] width 44 height 15
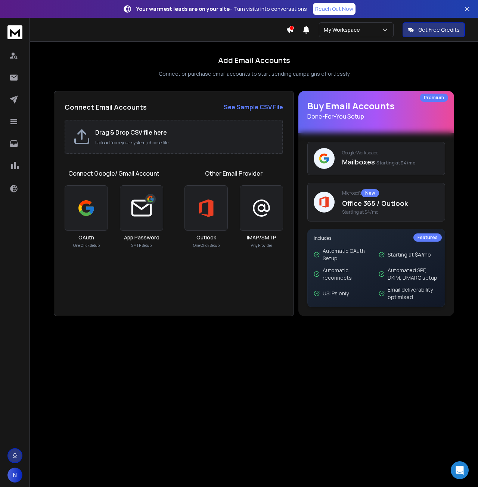
click at [101, 212] on div at bounding box center [86, 208] width 43 height 46
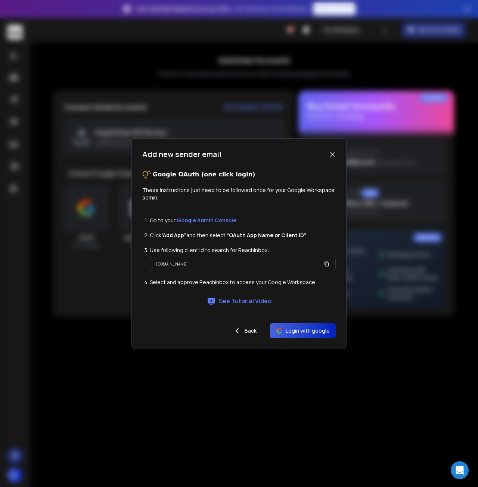
click at [300, 331] on button "Login with google" at bounding box center [303, 331] width 66 height 15
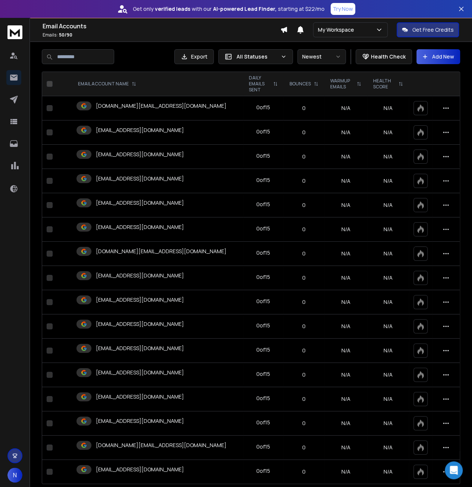
click at [468, 29] on div "Email Accounts Emails : 50 / 90 My Workspace Get Free Credits" at bounding box center [236, 30] width 472 height 24
click at [433, 55] on button "Add New" at bounding box center [438, 56] width 44 height 15
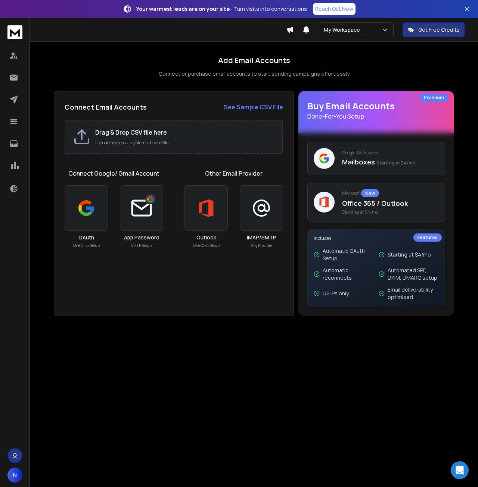
click at [104, 207] on div at bounding box center [86, 208] width 43 height 46
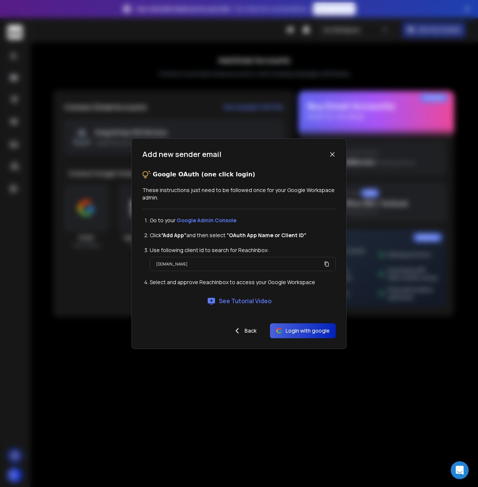
click at [282, 329] on icon at bounding box center [279, 331] width 7 height 7
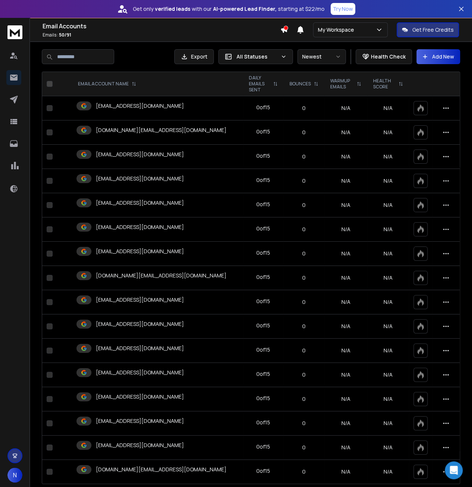
click at [132, 104] on p "talent.committee@ggrecruitmentpro.com" at bounding box center [140, 105] width 88 height 7
click at [430, 53] on button "Add New" at bounding box center [438, 56] width 44 height 15
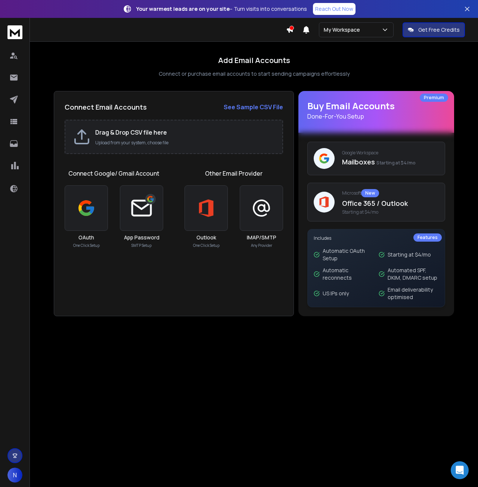
click at [86, 217] on icon at bounding box center [86, 208] width 19 height 22
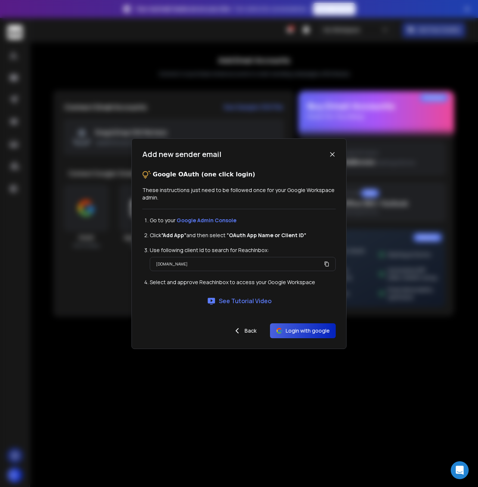
click at [335, 329] on button "Login with google" at bounding box center [303, 331] width 66 height 15
click at [325, 330] on div "Back Login with google" at bounding box center [238, 331] width 193 height 15
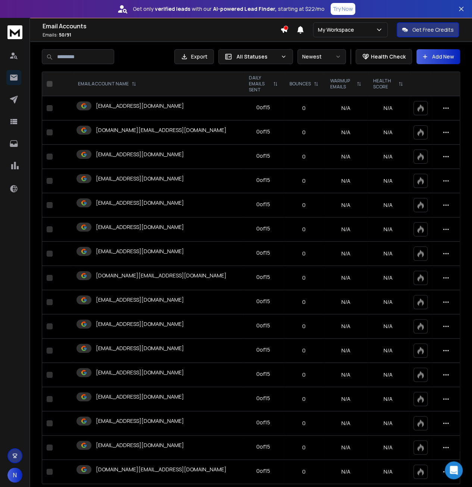
click at [436, 58] on button "Add New" at bounding box center [438, 56] width 44 height 15
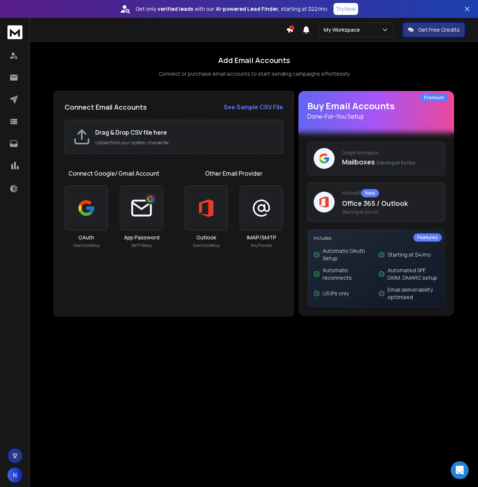
click at [99, 194] on div at bounding box center [86, 208] width 43 height 46
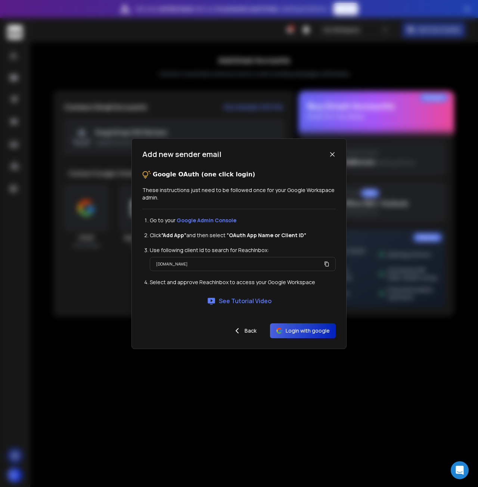
click at [299, 330] on button "Login with google" at bounding box center [303, 331] width 66 height 15
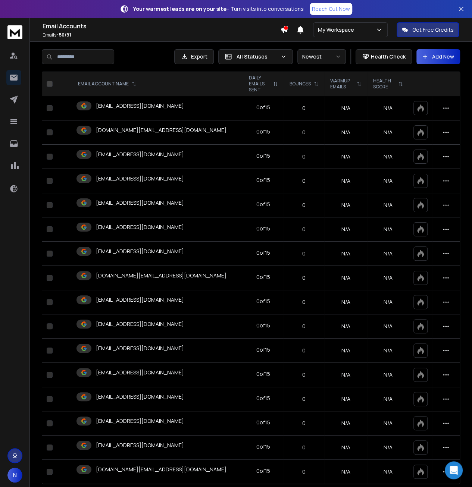
click at [450, 57] on button "Add New" at bounding box center [438, 56] width 44 height 15
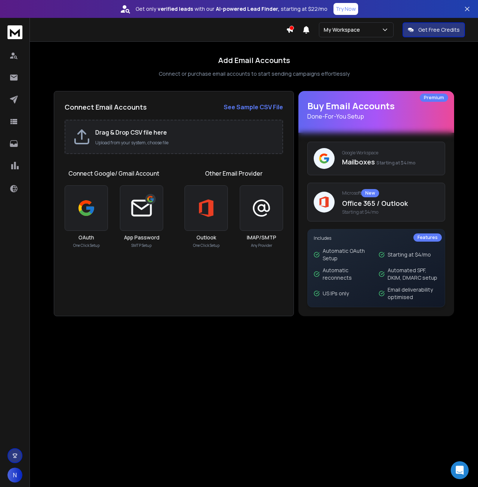
click at [90, 211] on icon at bounding box center [90, 210] width 8 height 7
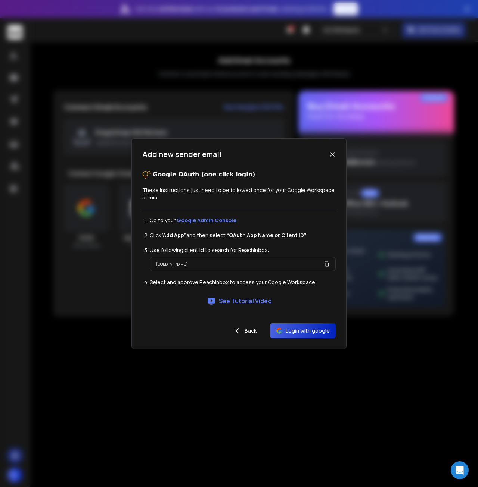
click at [302, 331] on button "Login with google" at bounding box center [303, 331] width 66 height 15
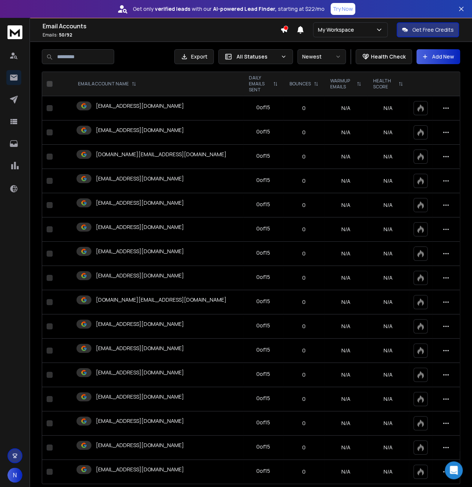
click at [425, 57] on icon at bounding box center [424, 56] width 5 height 5
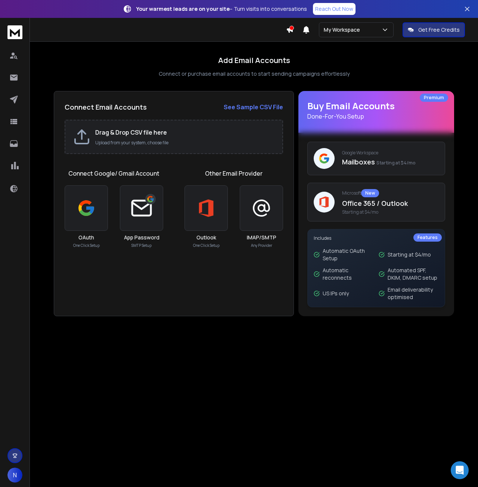
click at [81, 206] on icon at bounding box center [86, 208] width 16 height 16
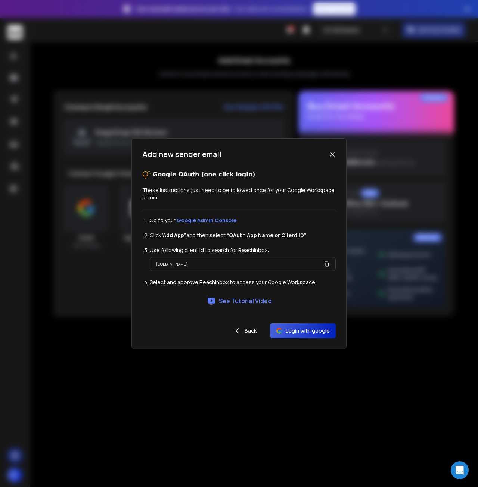
click at [298, 330] on button "Login with google" at bounding box center [303, 331] width 66 height 15
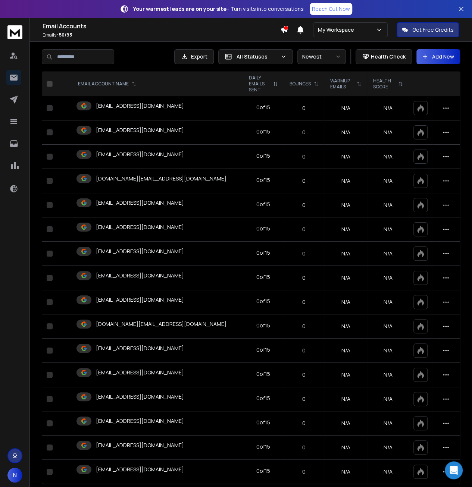
click at [446, 56] on button "Add New" at bounding box center [438, 56] width 44 height 15
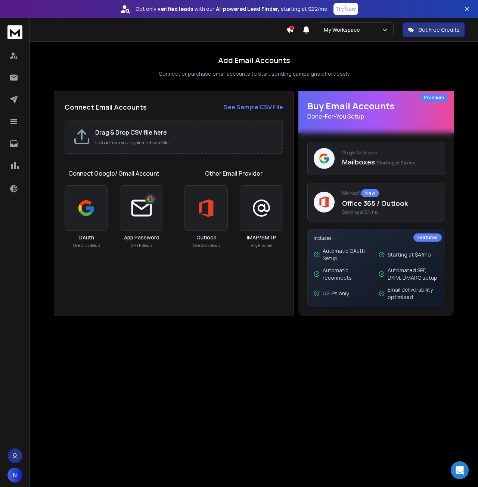
click at [92, 215] on icon at bounding box center [86, 208] width 19 height 22
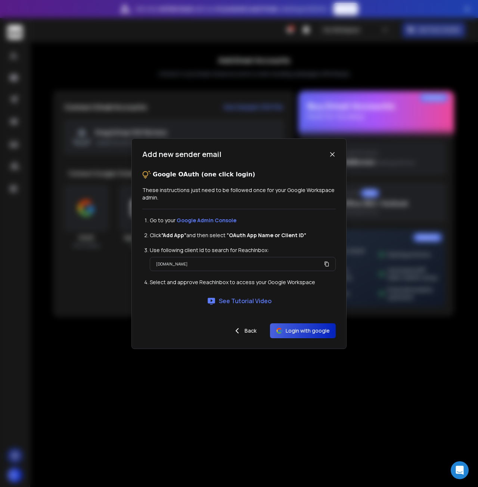
click at [303, 333] on button "Login with google" at bounding box center [303, 331] width 66 height 15
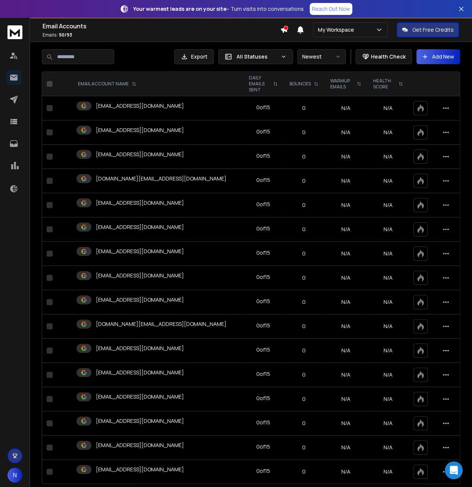
click at [444, 56] on button "Add New" at bounding box center [438, 56] width 44 height 15
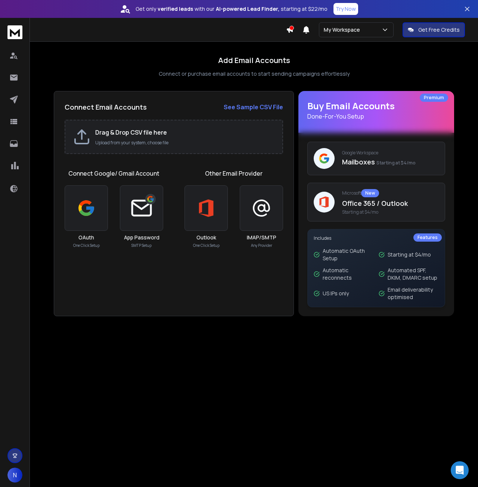
click at [93, 198] on icon at bounding box center [86, 208] width 19 height 22
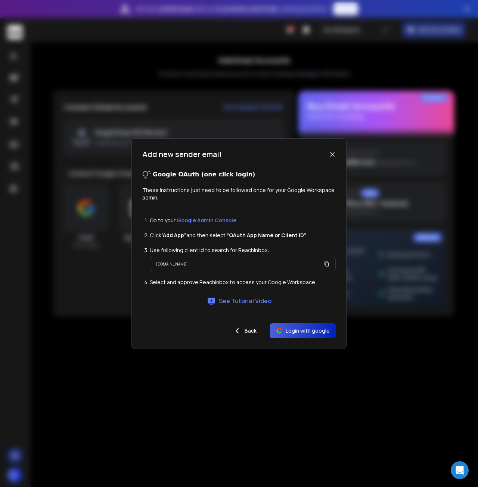
click at [305, 332] on button "Login with google" at bounding box center [303, 331] width 66 height 15
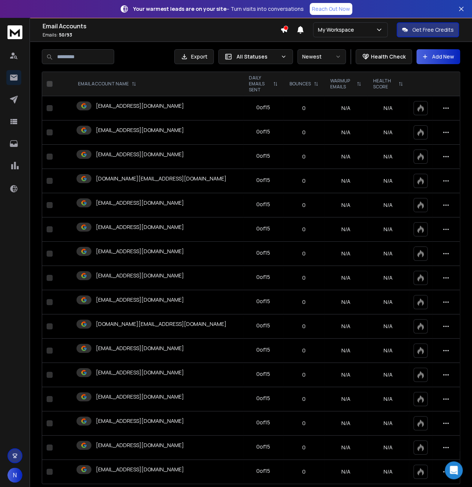
click at [441, 59] on button "Add New" at bounding box center [438, 56] width 44 height 15
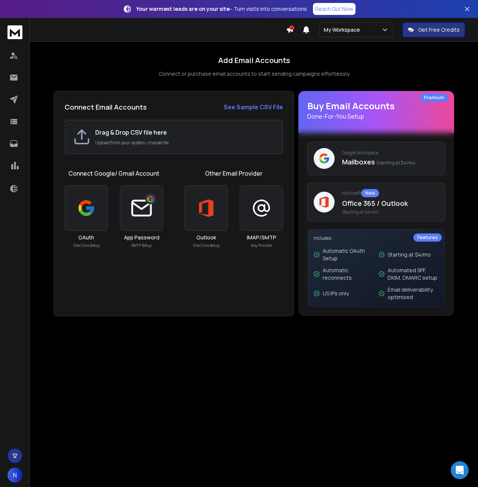
click at [91, 212] on icon at bounding box center [90, 210] width 8 height 7
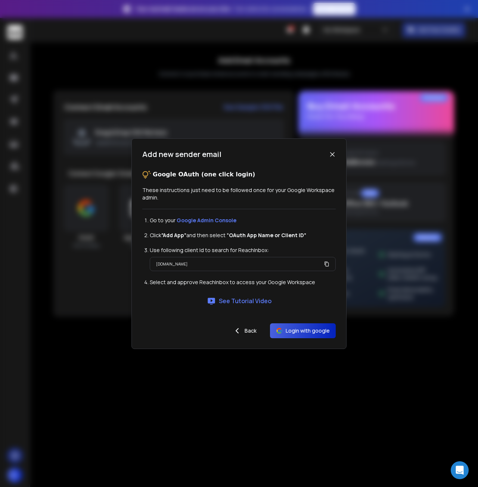
click at [305, 330] on button "Login with google" at bounding box center [303, 331] width 66 height 15
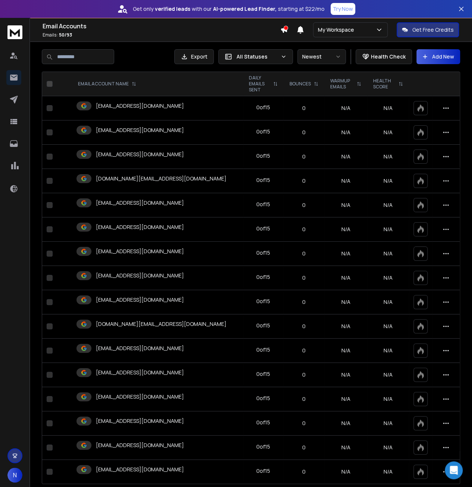
click at [439, 56] on button "Add New" at bounding box center [438, 56] width 44 height 15
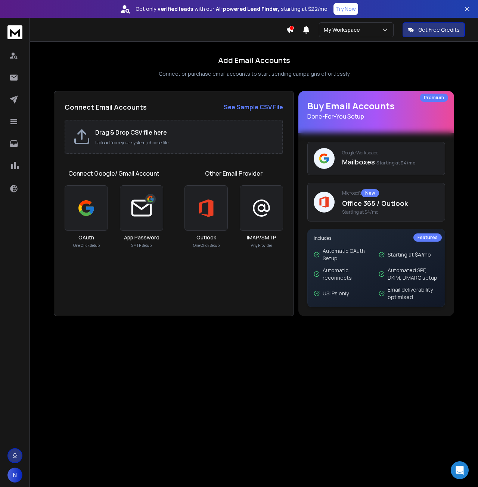
click at [82, 206] on icon at bounding box center [86, 208] width 19 height 22
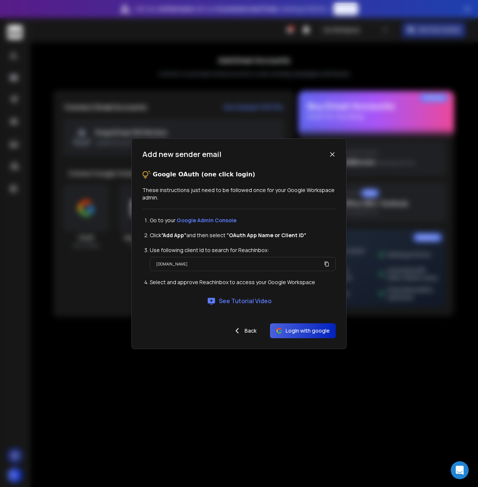
click at [312, 337] on button "Login with google" at bounding box center [303, 331] width 66 height 15
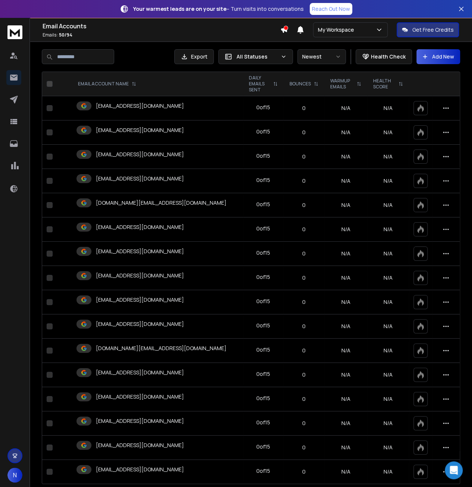
click at [449, 52] on button "Add New" at bounding box center [438, 56] width 44 height 15
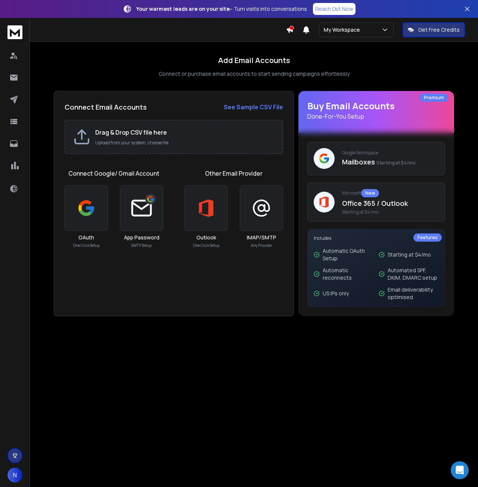
click at [88, 205] on icon at bounding box center [86, 208] width 19 height 22
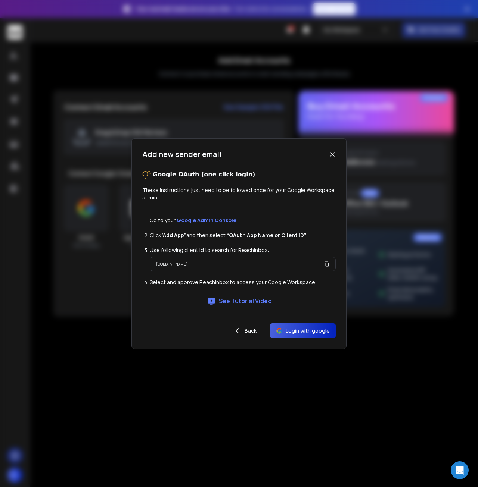
click at [297, 338] on div "Add new sender email Google OAuth (one click login) These instructions just nee…" at bounding box center [238, 243] width 215 height 211
click at [298, 335] on button "Login with google" at bounding box center [303, 331] width 66 height 15
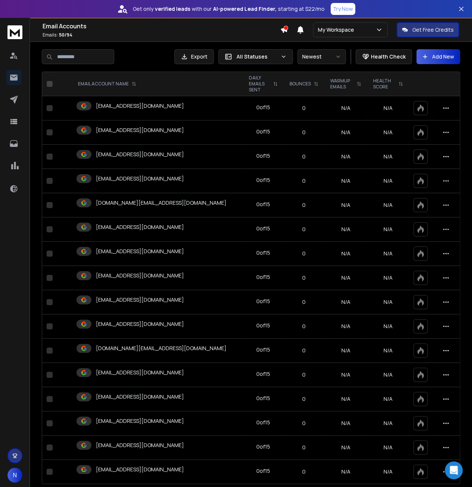
click at [438, 61] on button "Add New" at bounding box center [438, 56] width 44 height 15
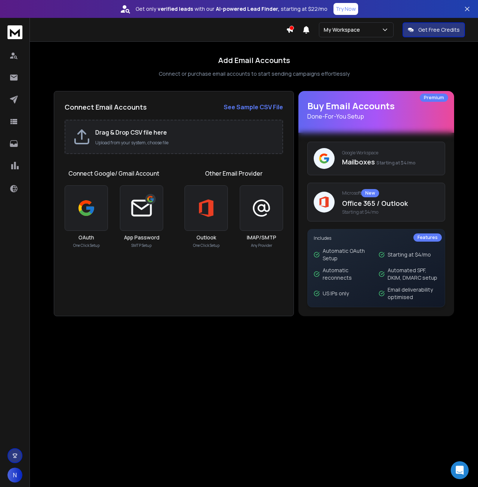
click at [100, 205] on div at bounding box center [86, 208] width 43 height 46
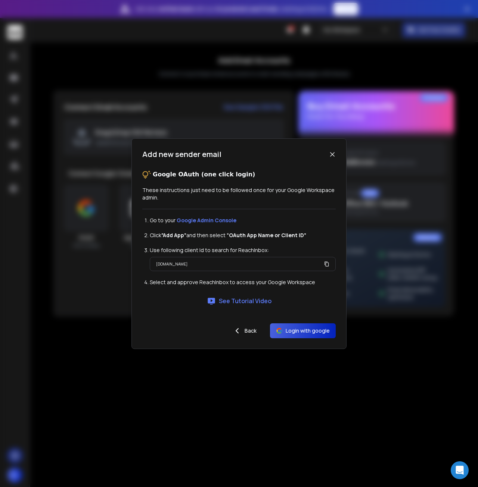
click at [307, 337] on button "Login with google" at bounding box center [303, 331] width 66 height 15
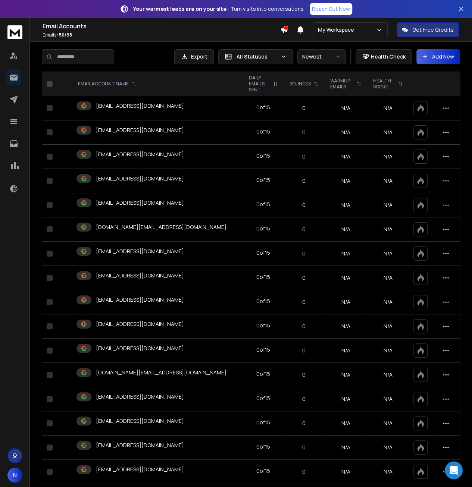
click at [428, 60] on button "Add New" at bounding box center [438, 56] width 44 height 15
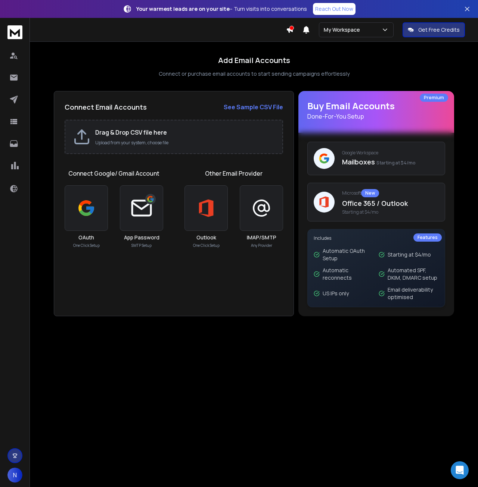
click at [82, 202] on icon at bounding box center [85, 203] width 12 height 6
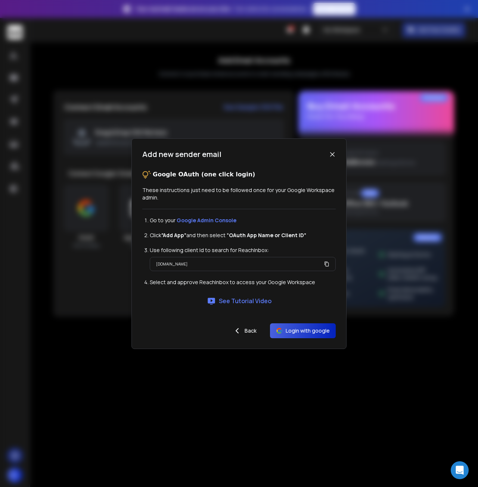
click at [304, 330] on button "Login with google" at bounding box center [303, 331] width 66 height 15
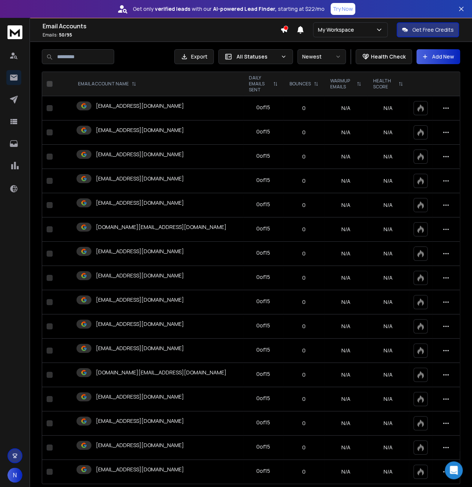
click at [436, 56] on button "Add New" at bounding box center [438, 56] width 44 height 15
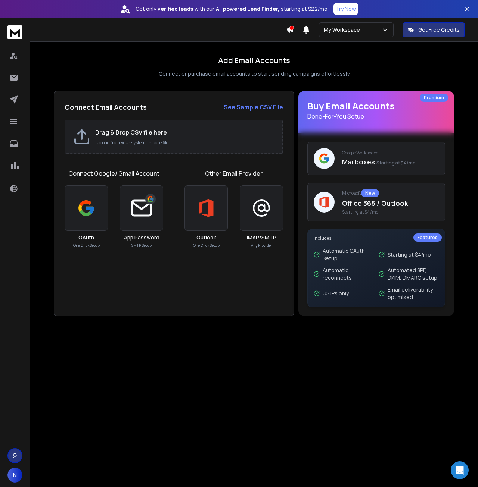
click at [99, 208] on div at bounding box center [86, 208] width 43 height 46
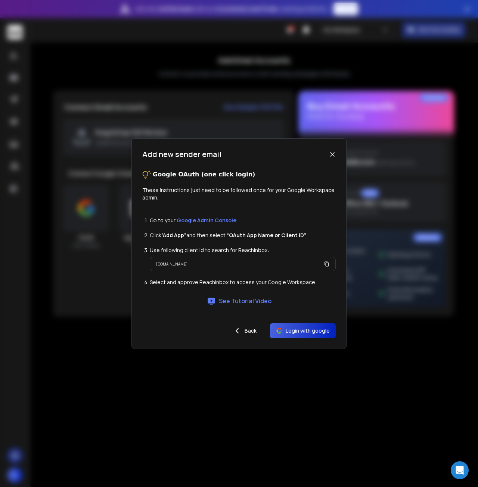
click at [305, 324] on button "Login with google" at bounding box center [303, 331] width 66 height 15
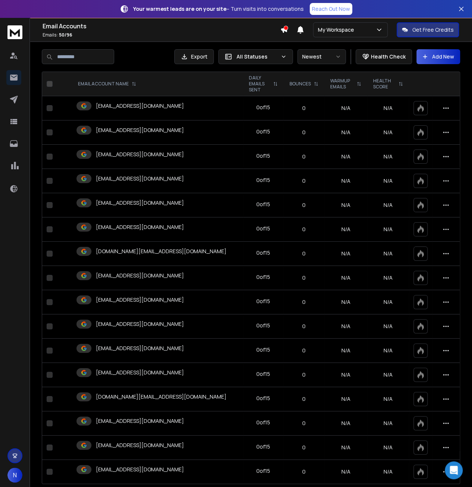
click at [437, 56] on button "Add New" at bounding box center [438, 56] width 44 height 15
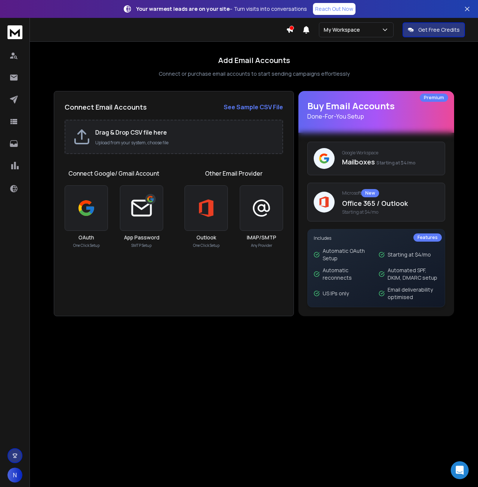
click at [95, 209] on div at bounding box center [86, 208] width 43 height 46
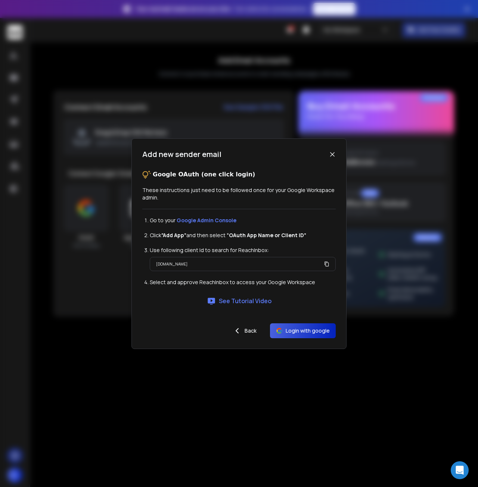
click at [297, 330] on button "Login with google" at bounding box center [303, 331] width 66 height 15
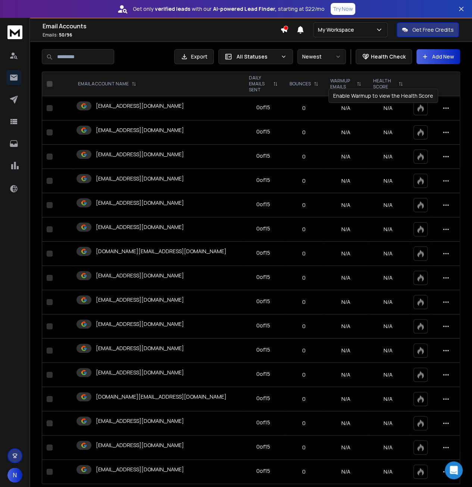
click at [433, 57] on button "Add New" at bounding box center [438, 56] width 44 height 15
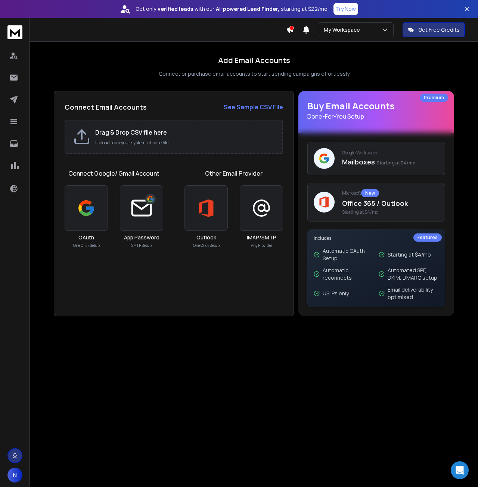
click at [90, 199] on icon at bounding box center [86, 208] width 19 height 22
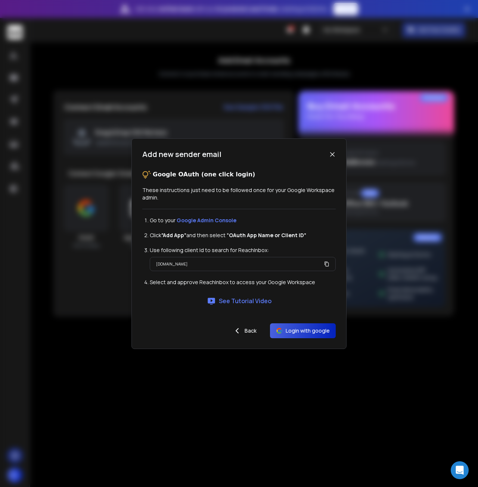
click at [300, 335] on button "Login with google" at bounding box center [303, 331] width 66 height 15
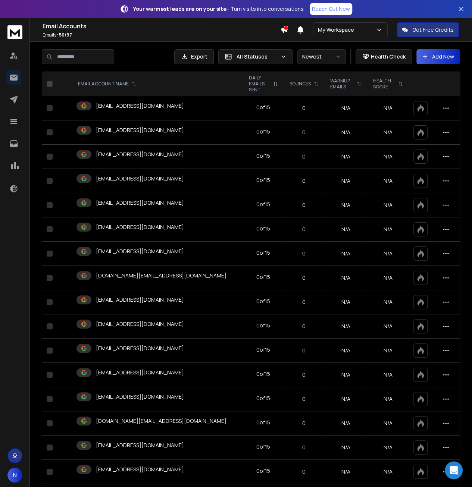
click at [441, 59] on button "Add New" at bounding box center [438, 56] width 44 height 15
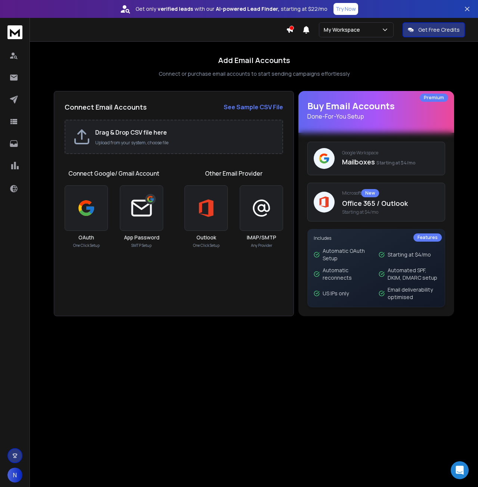
click at [82, 217] on icon at bounding box center [86, 208] width 19 height 22
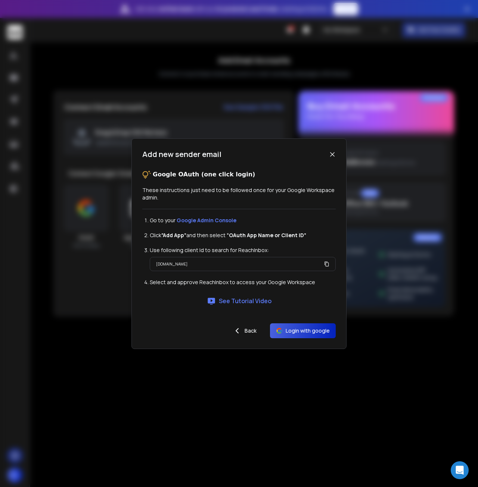
click at [311, 327] on button "Login with google" at bounding box center [303, 331] width 66 height 15
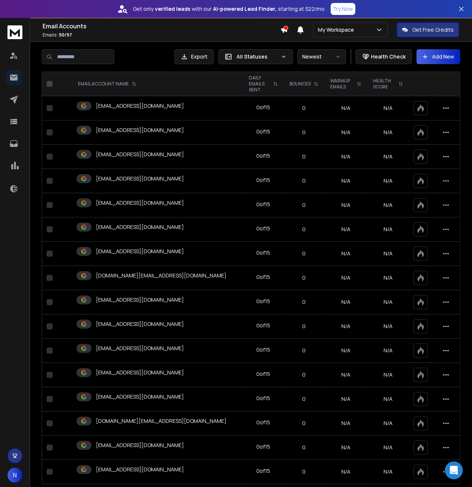
click at [446, 51] on button "Add New" at bounding box center [438, 56] width 44 height 15
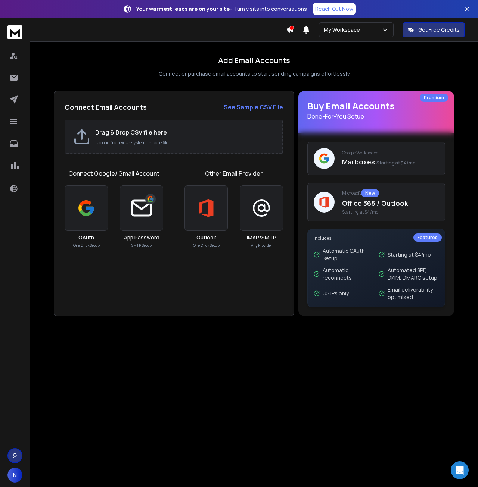
click at [87, 200] on icon at bounding box center [85, 203] width 12 height 6
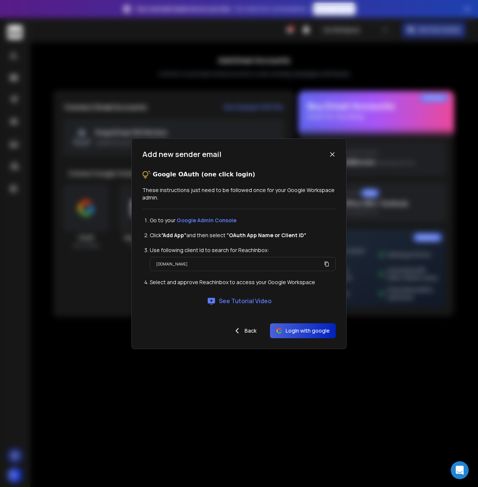
click at [307, 333] on button "Login with google" at bounding box center [303, 331] width 66 height 15
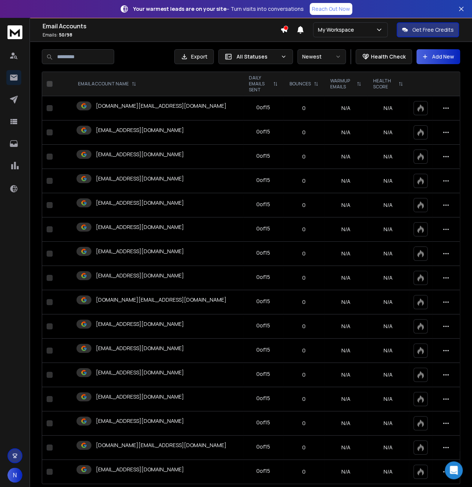
click at [445, 57] on button "Add New" at bounding box center [438, 56] width 44 height 15
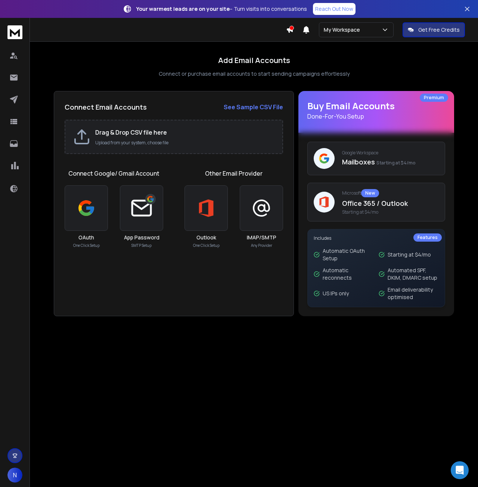
click at [104, 208] on div at bounding box center [86, 208] width 43 height 46
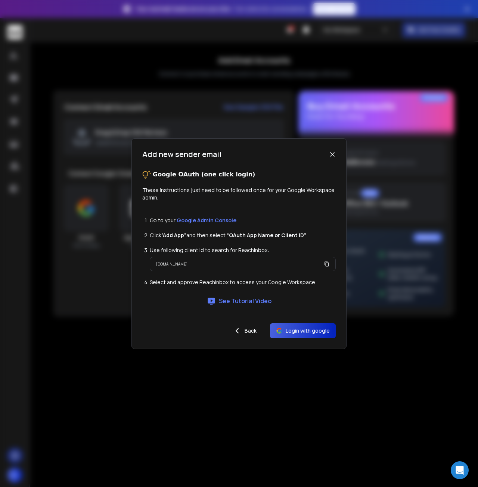
click at [293, 331] on button "Login with google" at bounding box center [303, 331] width 66 height 15
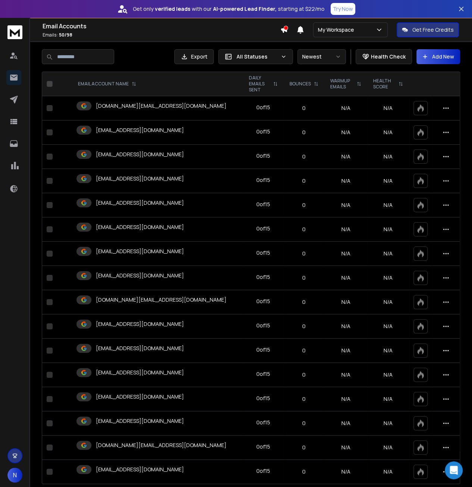
click at [454, 58] on button "Add New" at bounding box center [438, 56] width 44 height 15
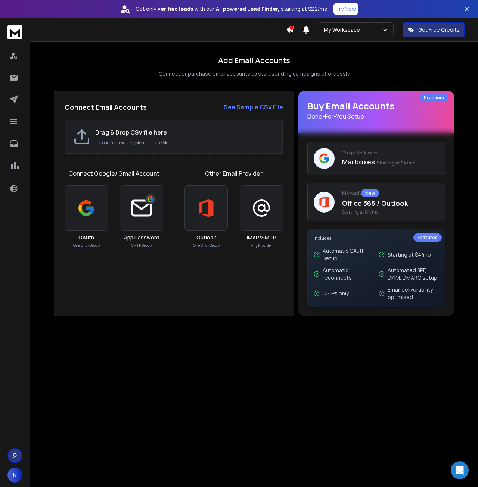
click at [90, 210] on icon at bounding box center [86, 208] width 19 height 22
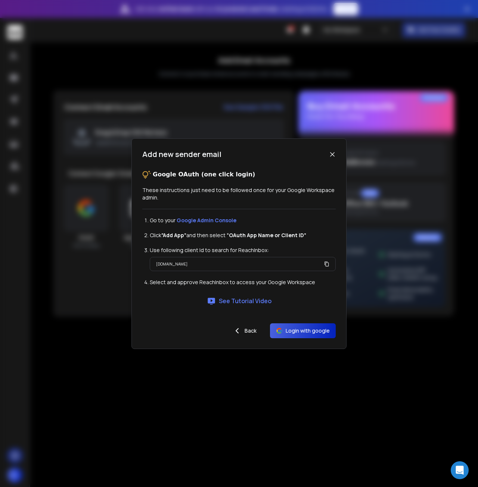
click at [287, 327] on button "Login with google" at bounding box center [303, 331] width 66 height 15
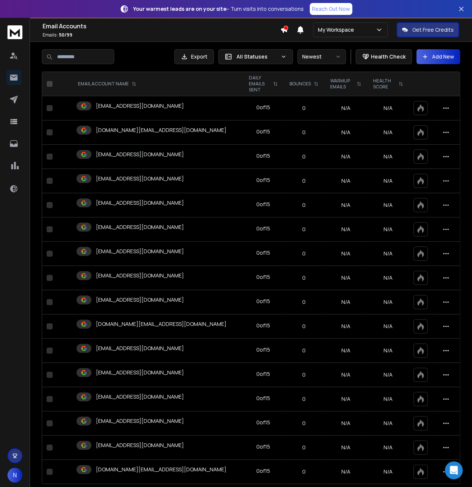
click at [443, 56] on button "Add New" at bounding box center [438, 56] width 44 height 15
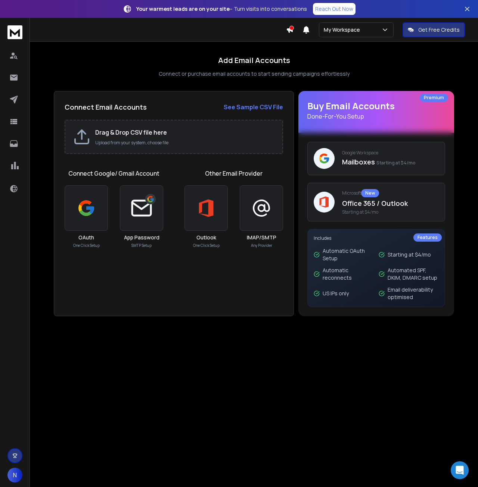
click at [78, 227] on div at bounding box center [86, 208] width 43 height 46
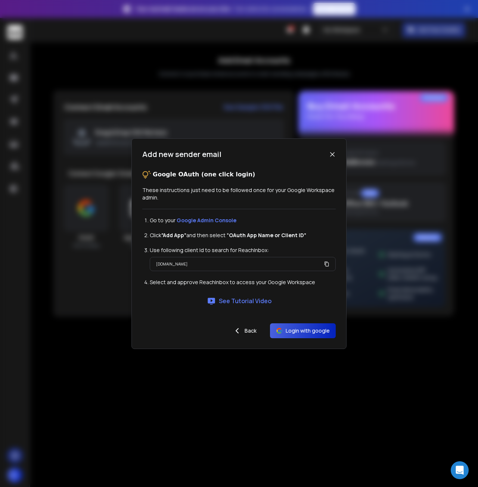
click at [281, 327] on button "Login with google" at bounding box center [303, 331] width 66 height 15
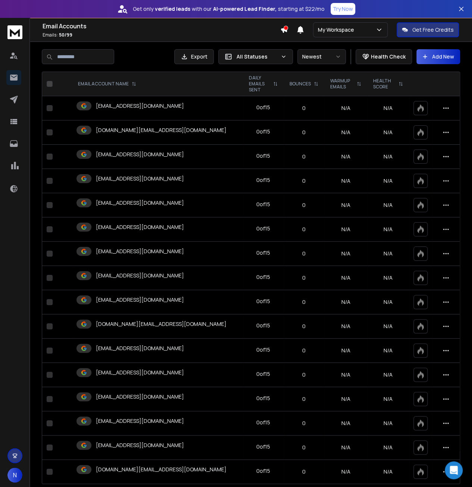
click at [437, 65] on div "Export All Statuses Newest Health Check Add New EMAIL ACCOUNT NAME DAILY EMAILS…" at bounding box center [251, 266] width 418 height 435
click at [438, 59] on button "Add New" at bounding box center [438, 56] width 44 height 15
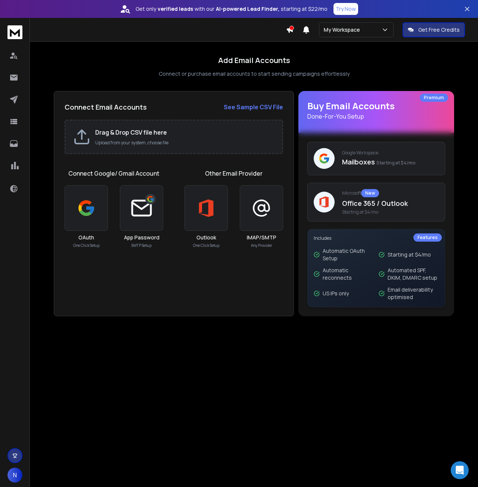
click at [91, 201] on icon at bounding box center [86, 208] width 19 height 22
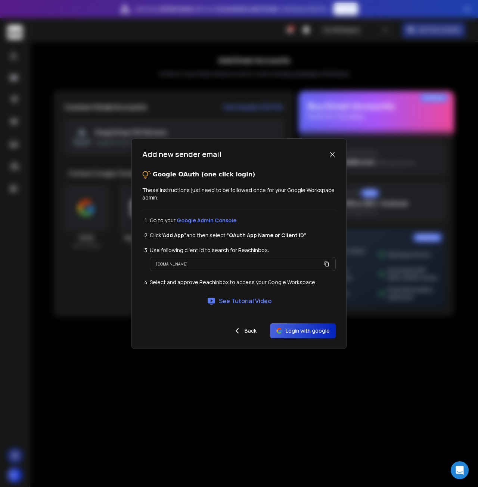
click at [317, 326] on button "Login with google" at bounding box center [303, 331] width 66 height 15
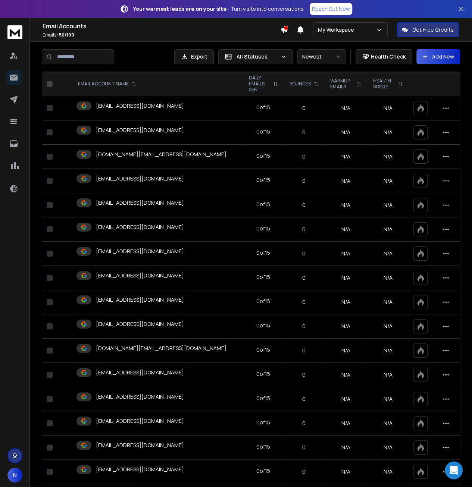
click at [439, 59] on button "Add New" at bounding box center [438, 56] width 44 height 15
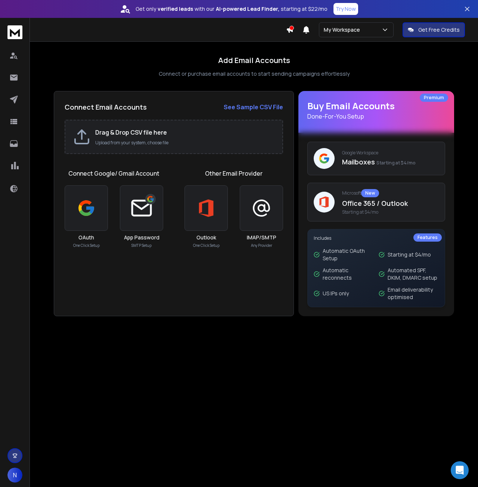
click at [96, 210] on div at bounding box center [86, 208] width 43 height 46
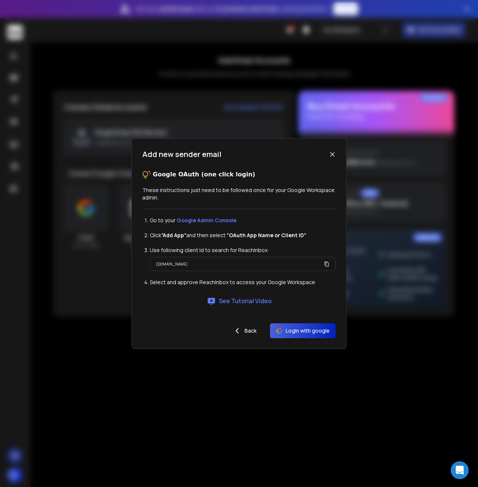
click at [311, 330] on button "Login with google" at bounding box center [303, 331] width 66 height 15
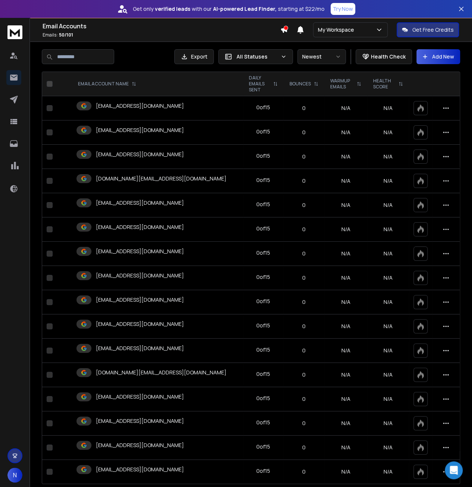
click at [431, 54] on button "Add New" at bounding box center [438, 56] width 44 height 15
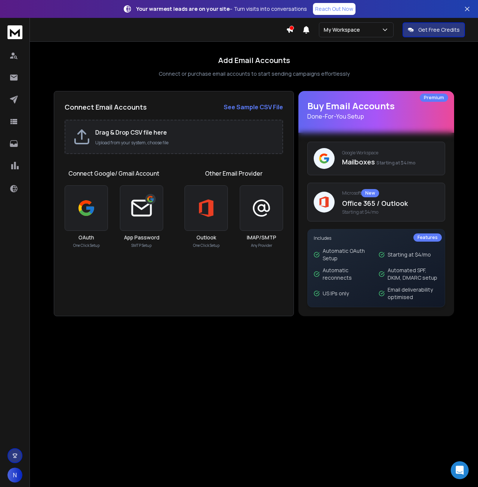
click at [86, 197] on icon at bounding box center [86, 208] width 19 height 22
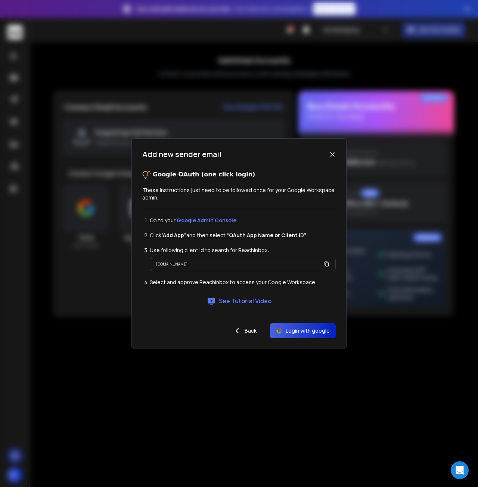
click at [285, 327] on button "Login with google" at bounding box center [303, 331] width 66 height 15
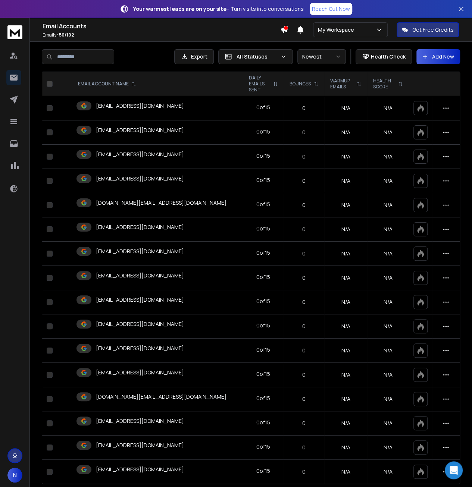
click at [445, 57] on button "Add New" at bounding box center [438, 56] width 44 height 15
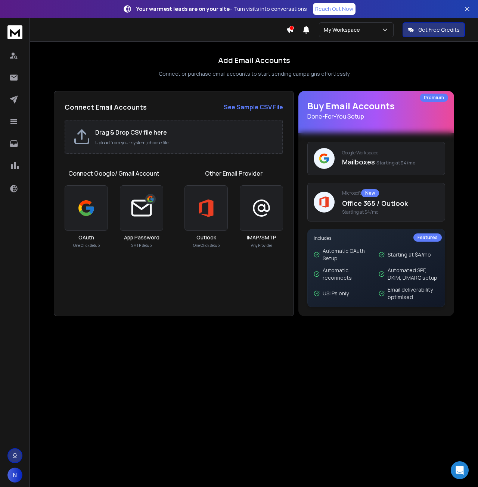
click at [92, 204] on icon at bounding box center [86, 208] width 19 height 22
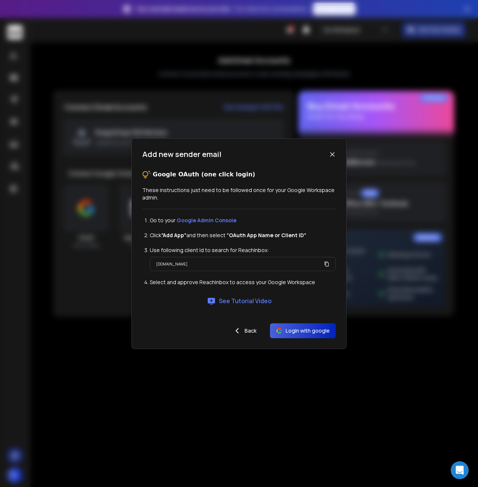
click at [303, 330] on button "Login with google" at bounding box center [303, 331] width 66 height 15
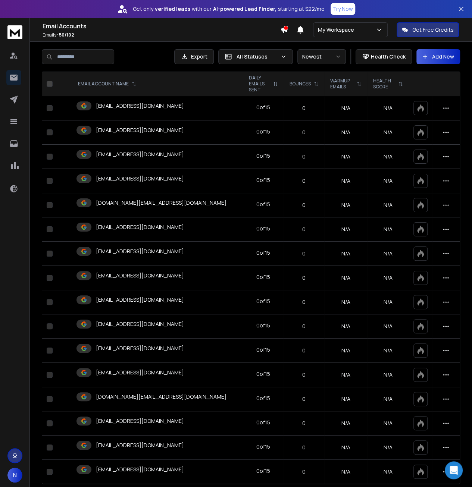
click at [436, 53] on button "Add New" at bounding box center [438, 56] width 44 height 15
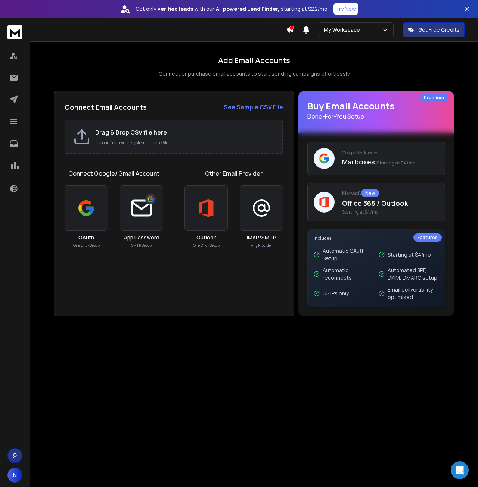
click at [82, 204] on icon at bounding box center [86, 208] width 19 height 22
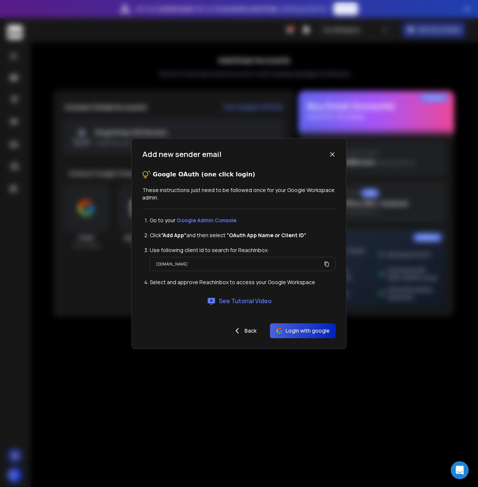
click at [293, 329] on button "Login with google" at bounding box center [303, 331] width 66 height 15
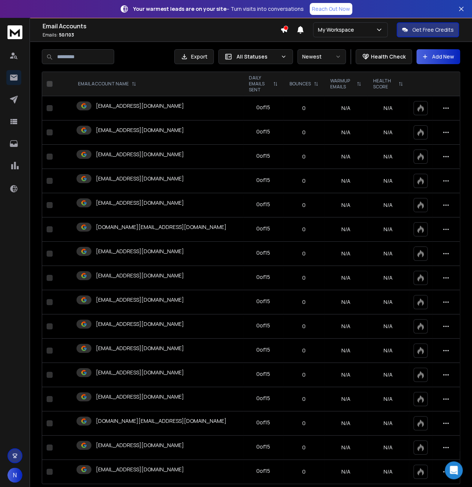
click at [443, 56] on button "Add New" at bounding box center [438, 56] width 44 height 15
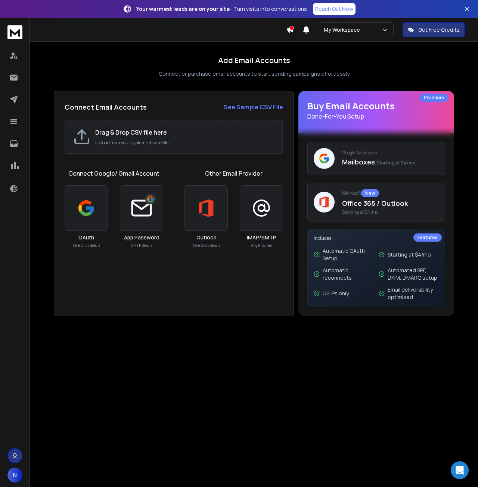
click at [85, 212] on icon at bounding box center [86, 208] width 19 height 22
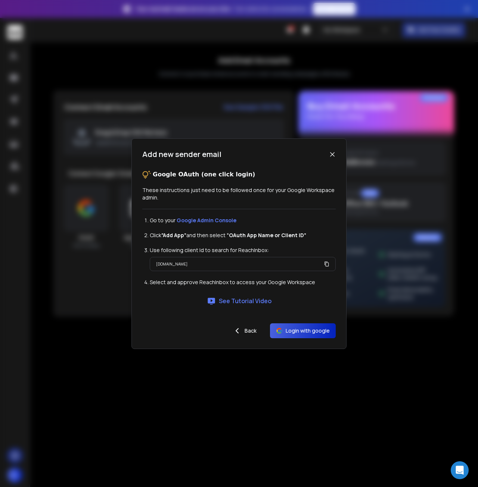
click at [314, 333] on button "Login with google" at bounding box center [303, 331] width 66 height 15
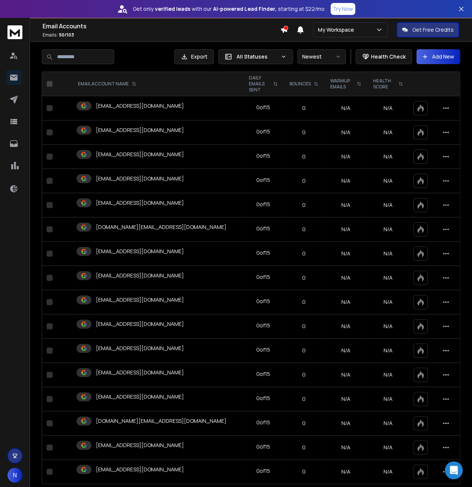
click at [439, 59] on button "Add New" at bounding box center [438, 56] width 44 height 15
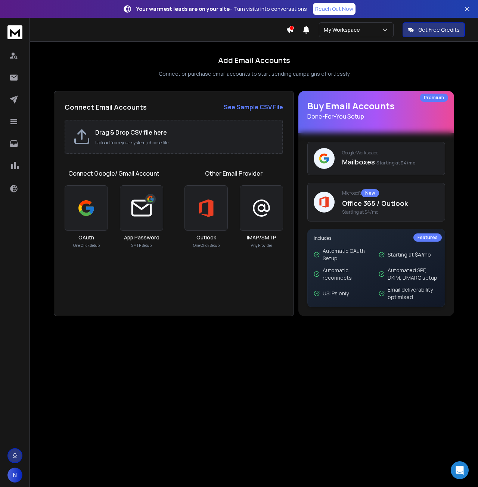
click at [87, 197] on icon at bounding box center [86, 208] width 19 height 22
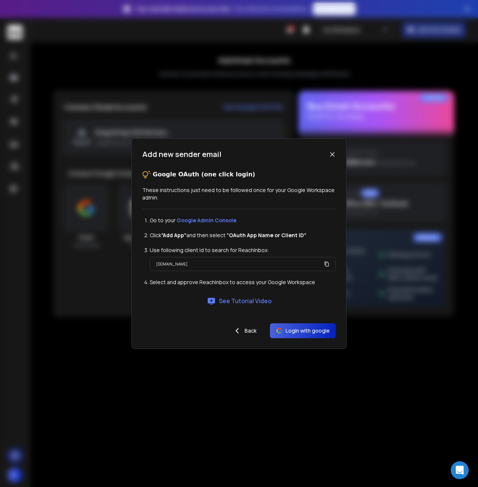
click at [322, 335] on button "Login with google" at bounding box center [303, 331] width 66 height 15
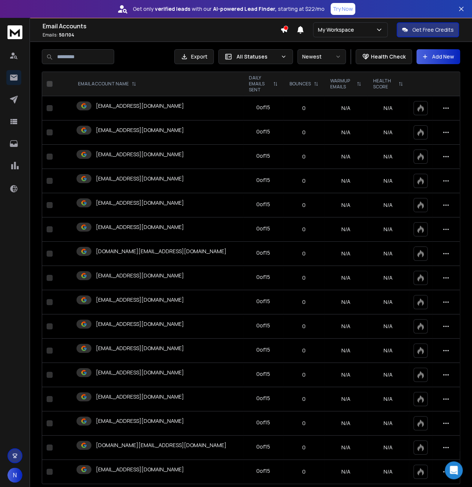
click at [433, 53] on button "Add New" at bounding box center [438, 56] width 44 height 15
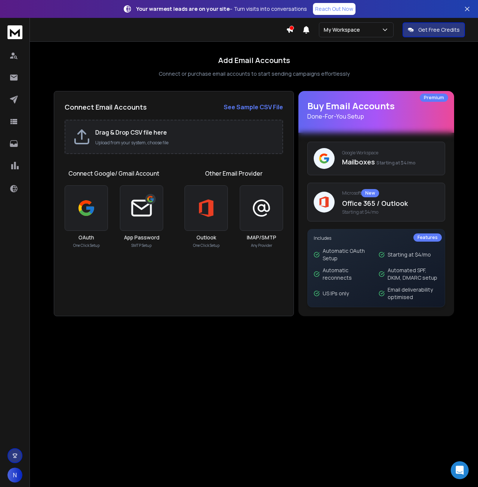
click at [86, 204] on icon at bounding box center [86, 208] width 19 height 22
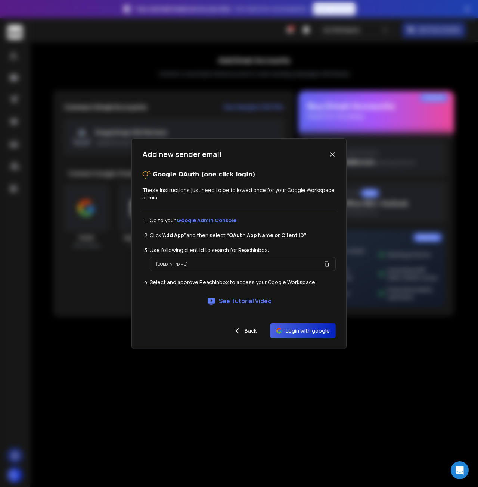
click at [291, 332] on button "Login with google" at bounding box center [303, 331] width 66 height 15
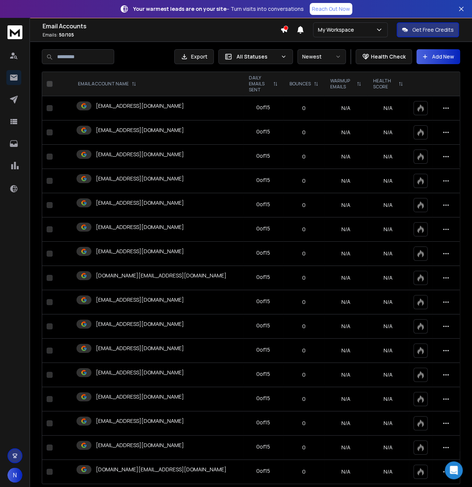
click at [440, 57] on button "Add New" at bounding box center [438, 56] width 44 height 15
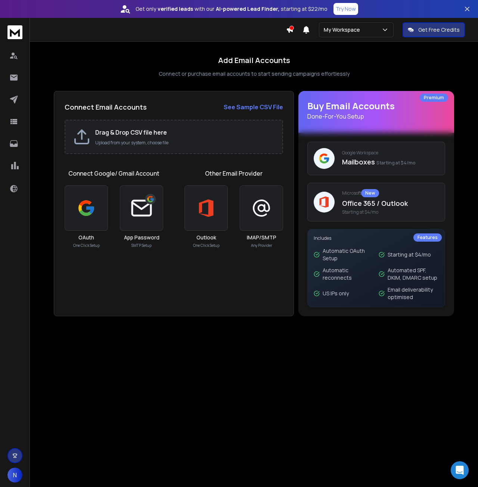
click at [86, 212] on icon at bounding box center [86, 208] width 19 height 22
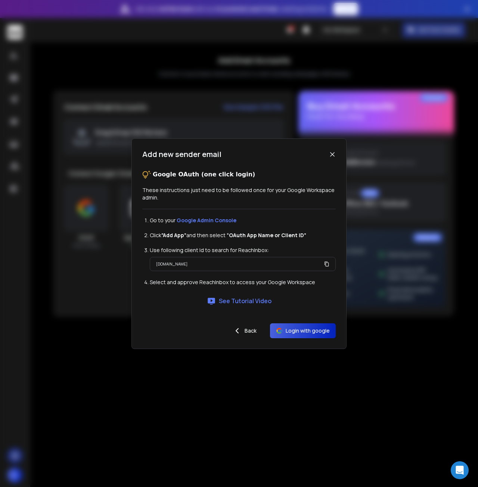
click at [295, 327] on button "Login with google" at bounding box center [303, 331] width 66 height 15
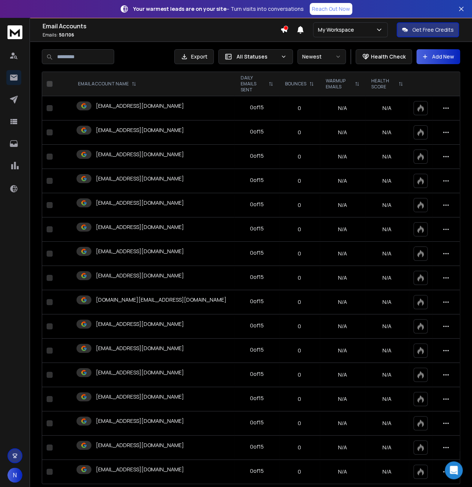
click at [444, 62] on button "Add New" at bounding box center [438, 56] width 44 height 15
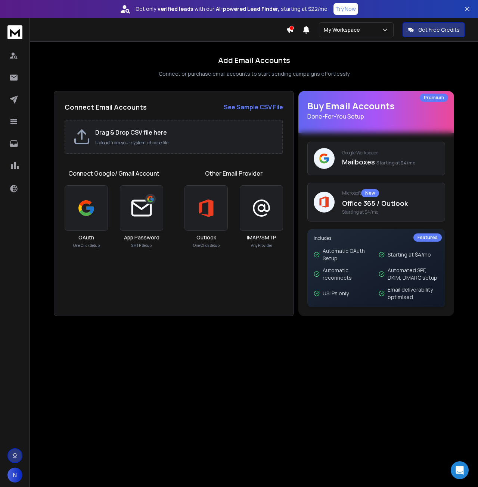
click at [85, 202] on icon at bounding box center [85, 203] width 12 height 6
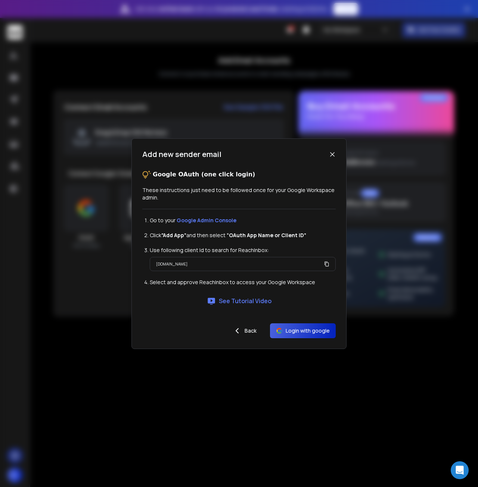
click at [323, 335] on button "Login with google" at bounding box center [303, 331] width 66 height 15
